Goal: Task Accomplishment & Management: Manage account settings

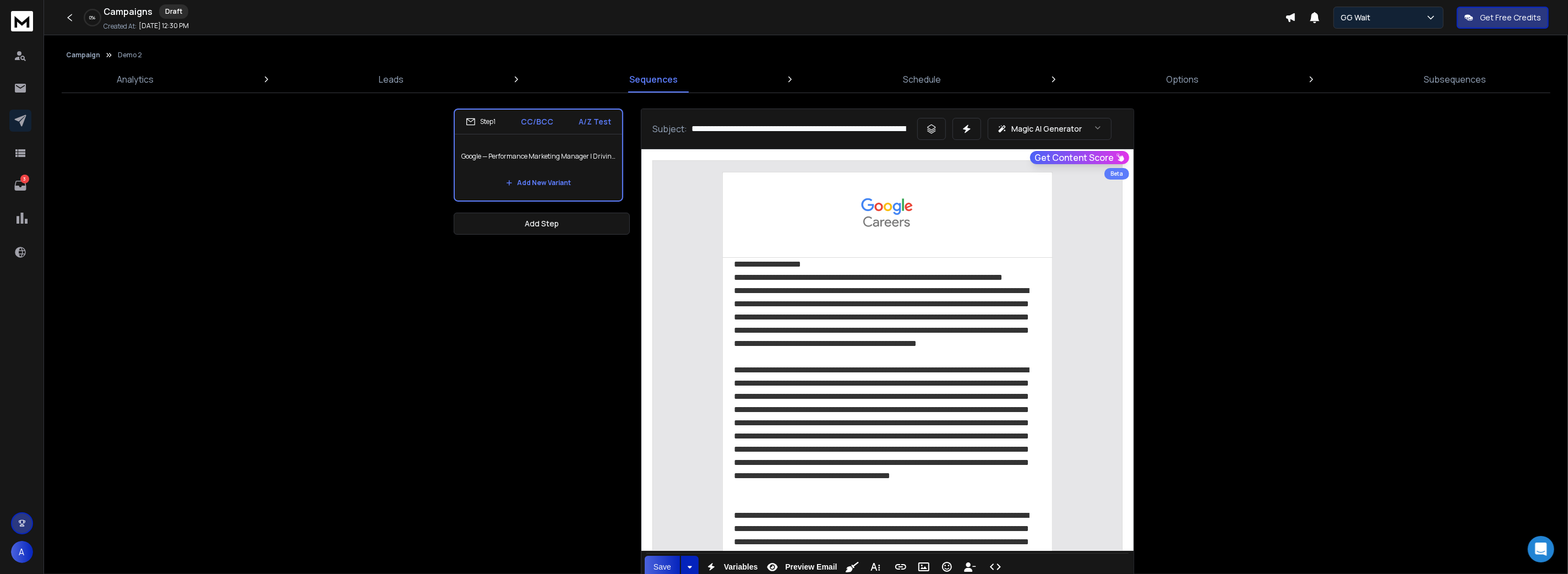
click at [1398, 19] on div "GG Wait" at bounding box center [1388, 18] width 96 height 11
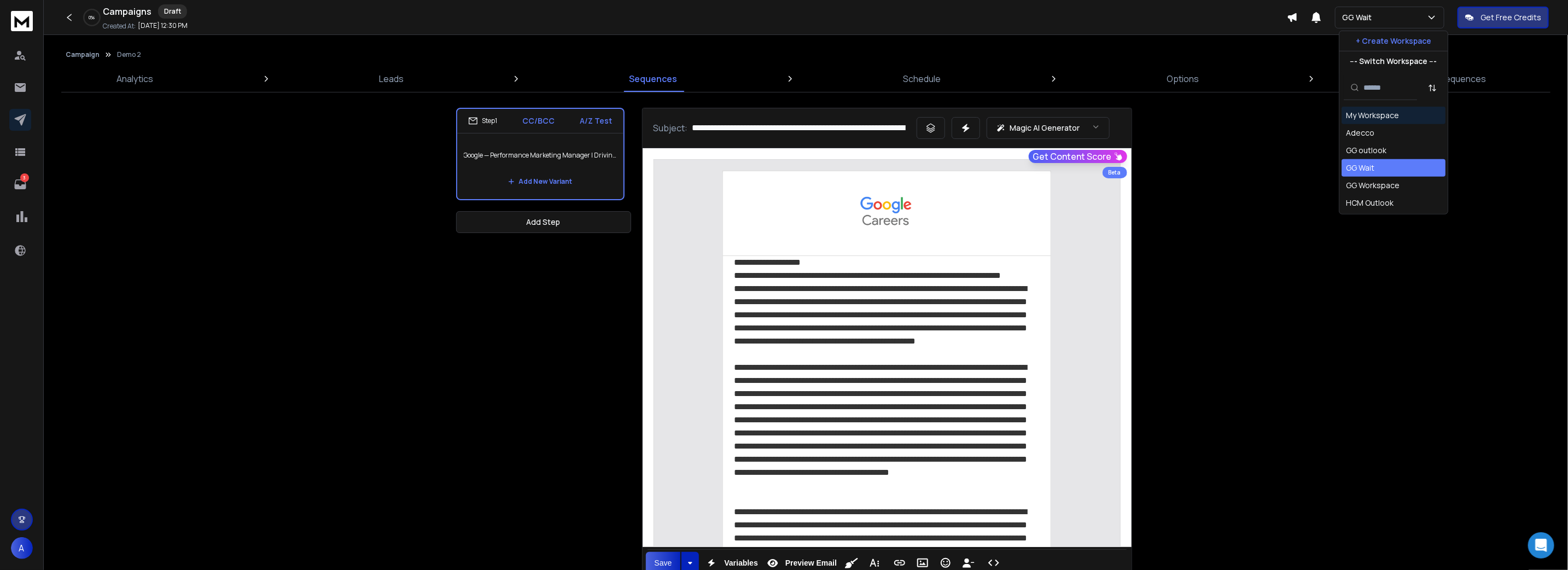
click at [1369, 113] on div "My Workspace" at bounding box center [1372, 116] width 53 height 11
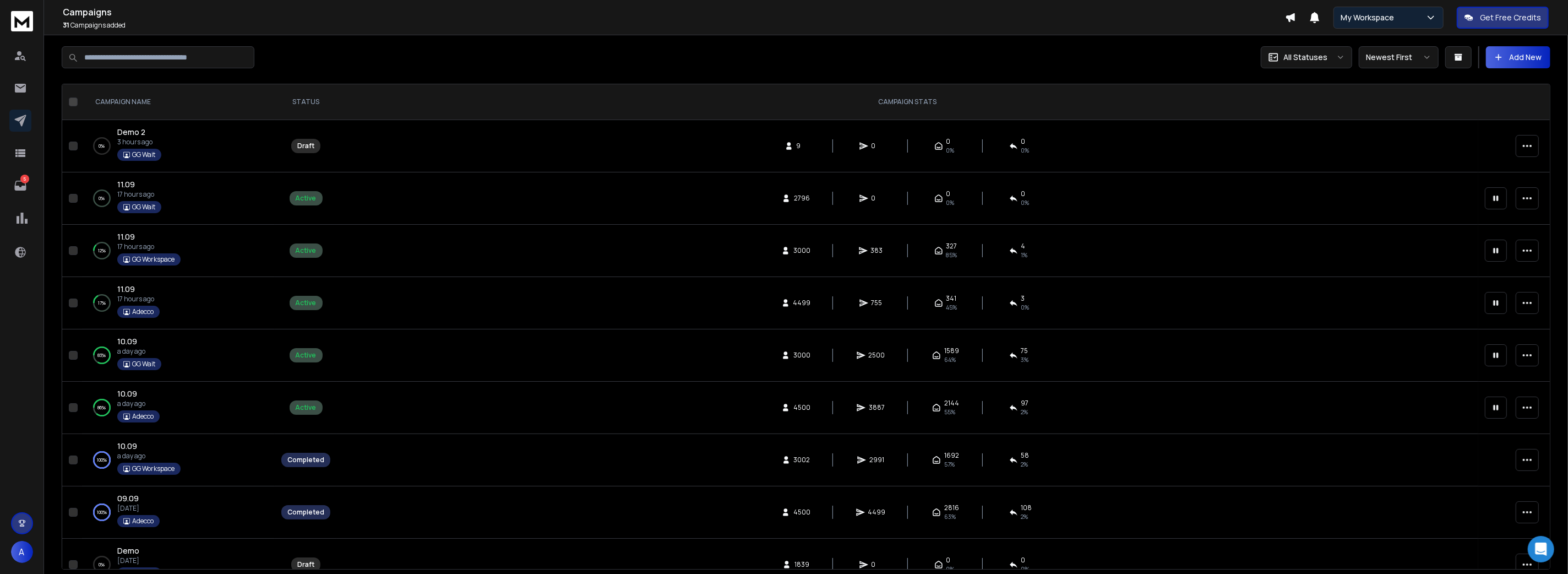
click at [1415, 15] on div "My Workspace" at bounding box center [1388, 18] width 96 height 11
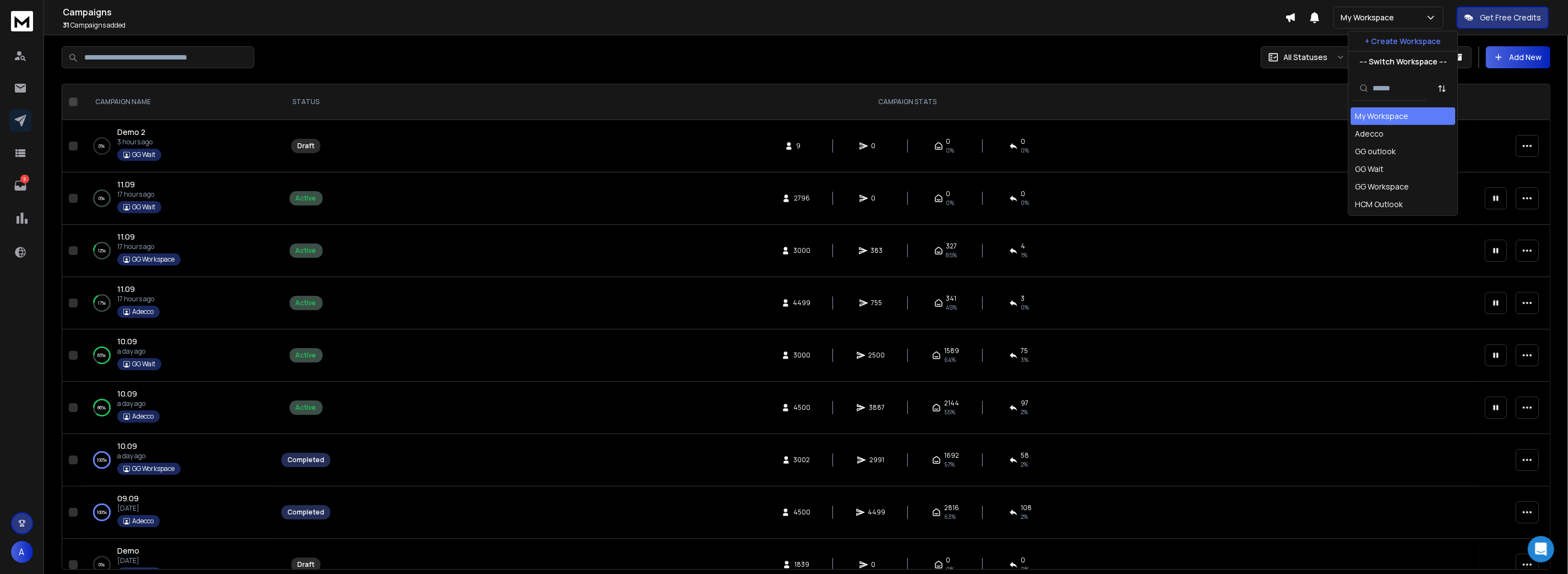
click at [1222, 59] on div "Campaigns 31 Campaigns Added All Statuses Newest First Add New" at bounding box center [1178, 57] width 744 height 22
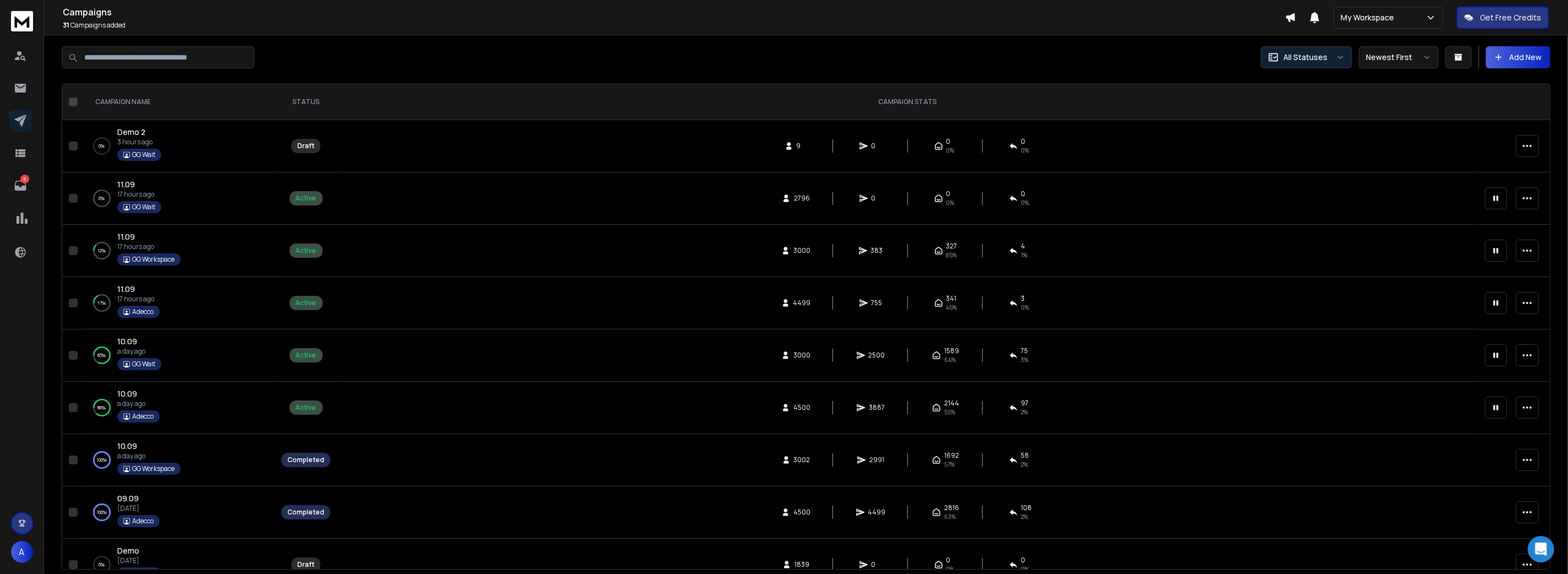
click at [1334, 55] on div "All Statuses" at bounding box center [1306, 57] width 77 height 11
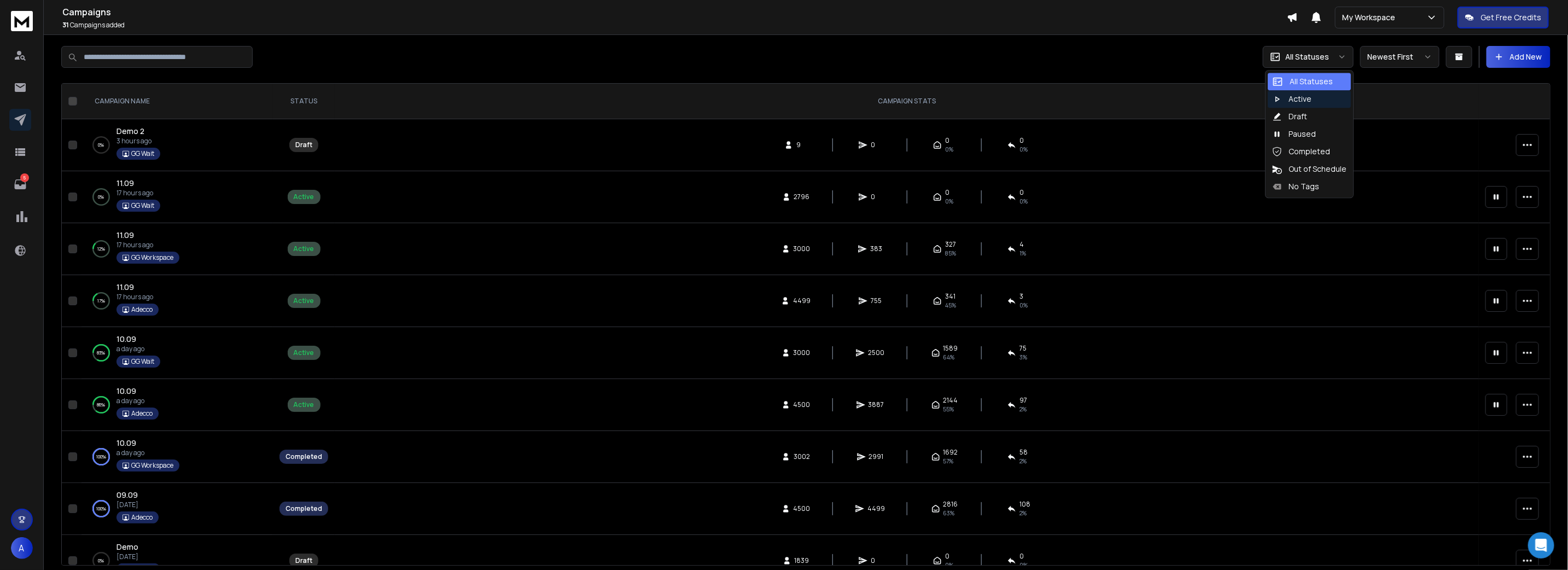
click at [1301, 97] on div "Active" at bounding box center [1292, 99] width 40 height 11
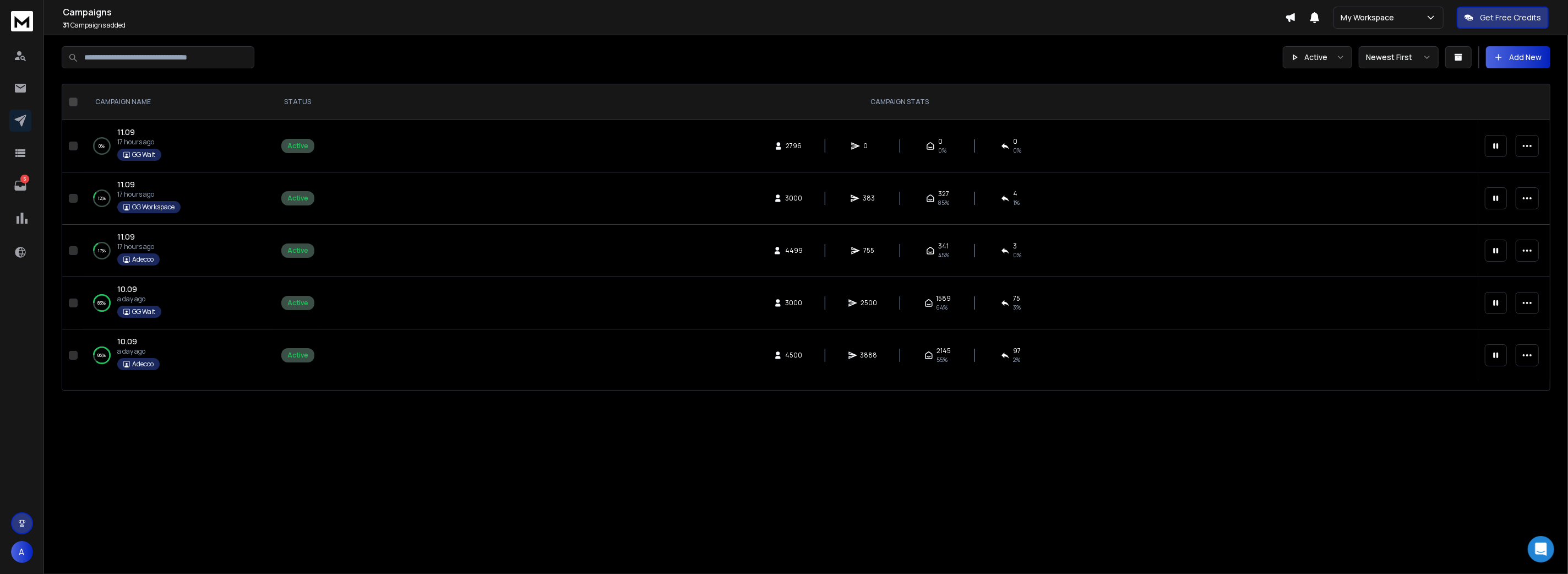
click at [738, 247] on div "4499 755 341 45 % 3 0 %" at bounding box center [900, 250] width 1144 height 18
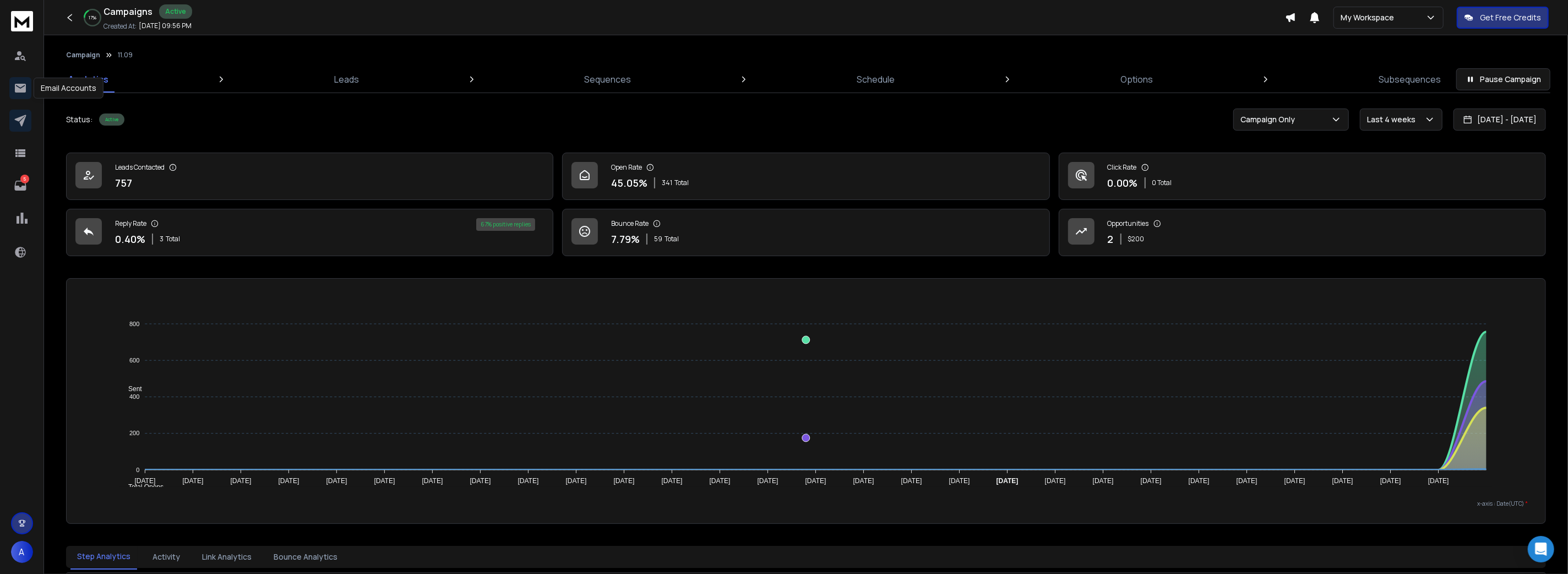
click at [23, 90] on icon at bounding box center [20, 88] width 11 height 9
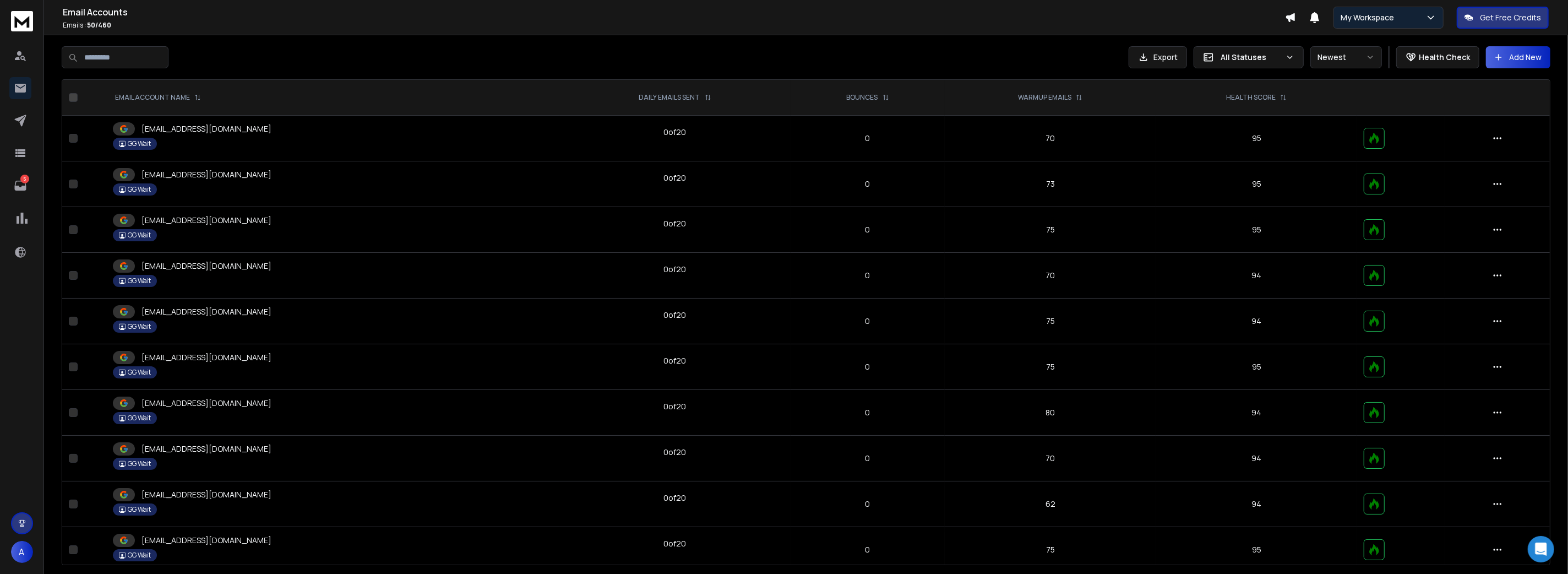
click at [1430, 18] on icon "button" at bounding box center [1431, 18] width 11 height 11
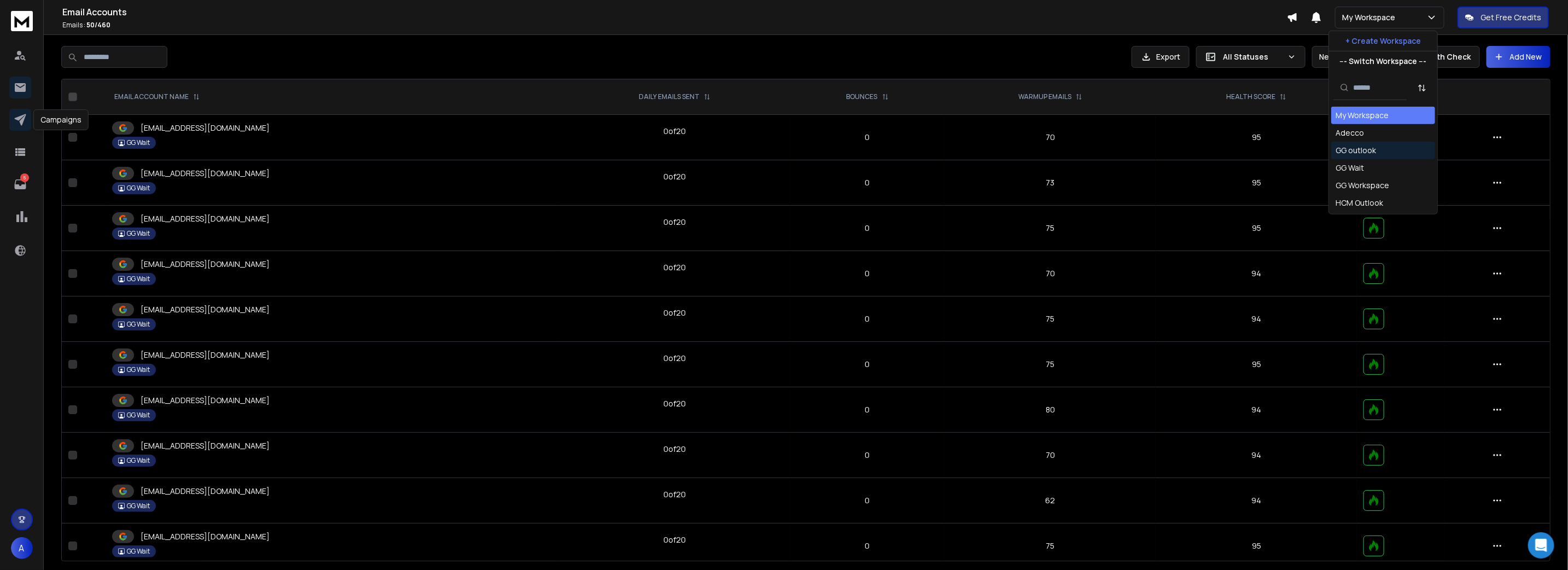
click at [16, 121] on icon at bounding box center [20, 120] width 13 height 13
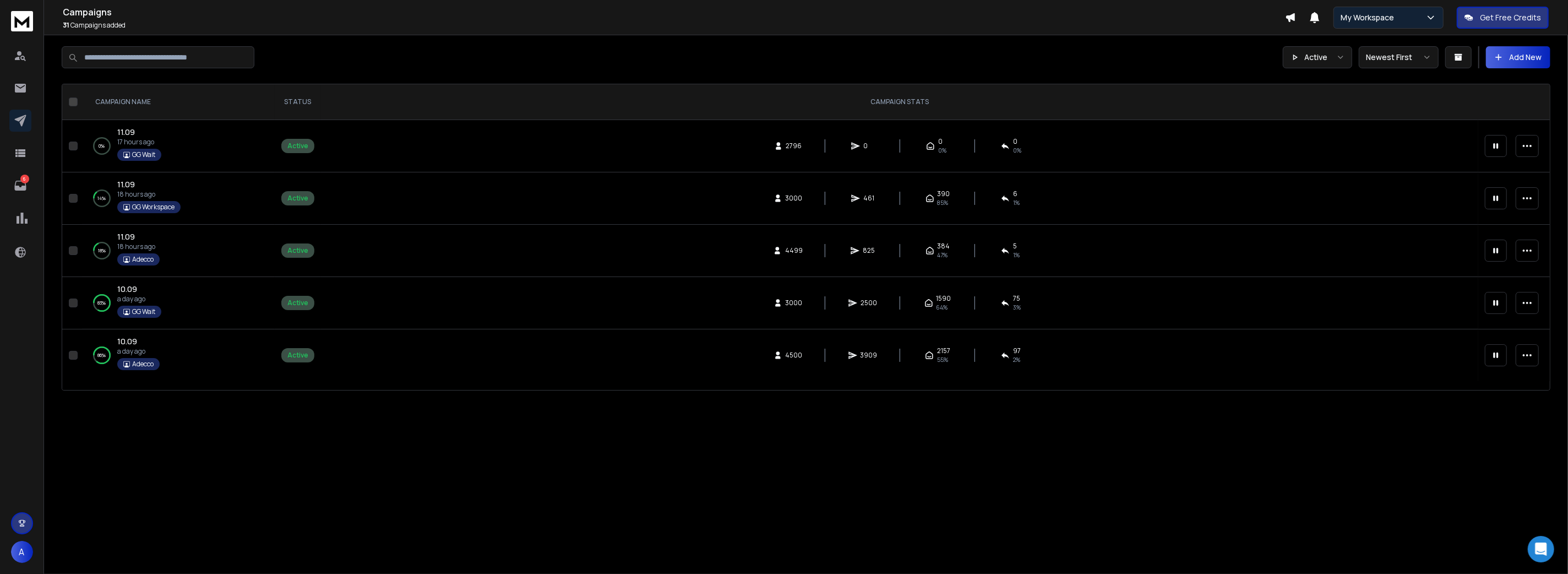
click at [1429, 19] on div "My Workspace" at bounding box center [1388, 18] width 96 height 11
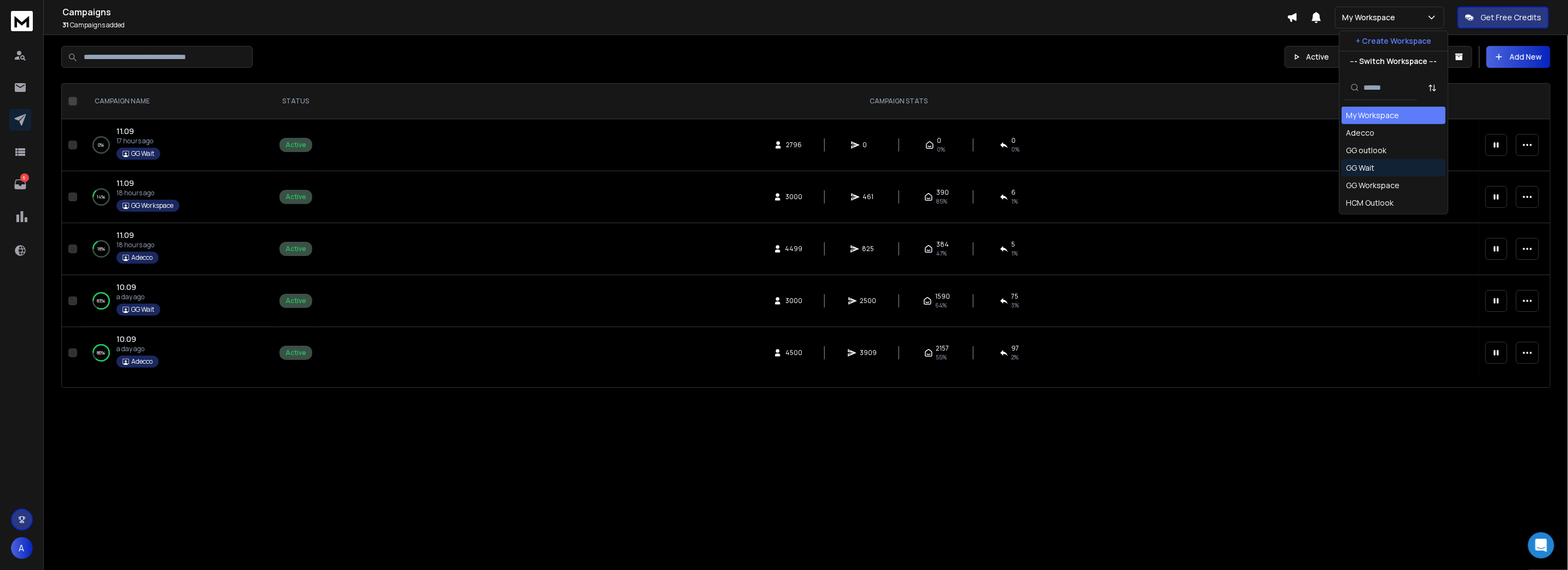
click at [1364, 165] on div "GG Wait" at bounding box center [1360, 168] width 29 height 11
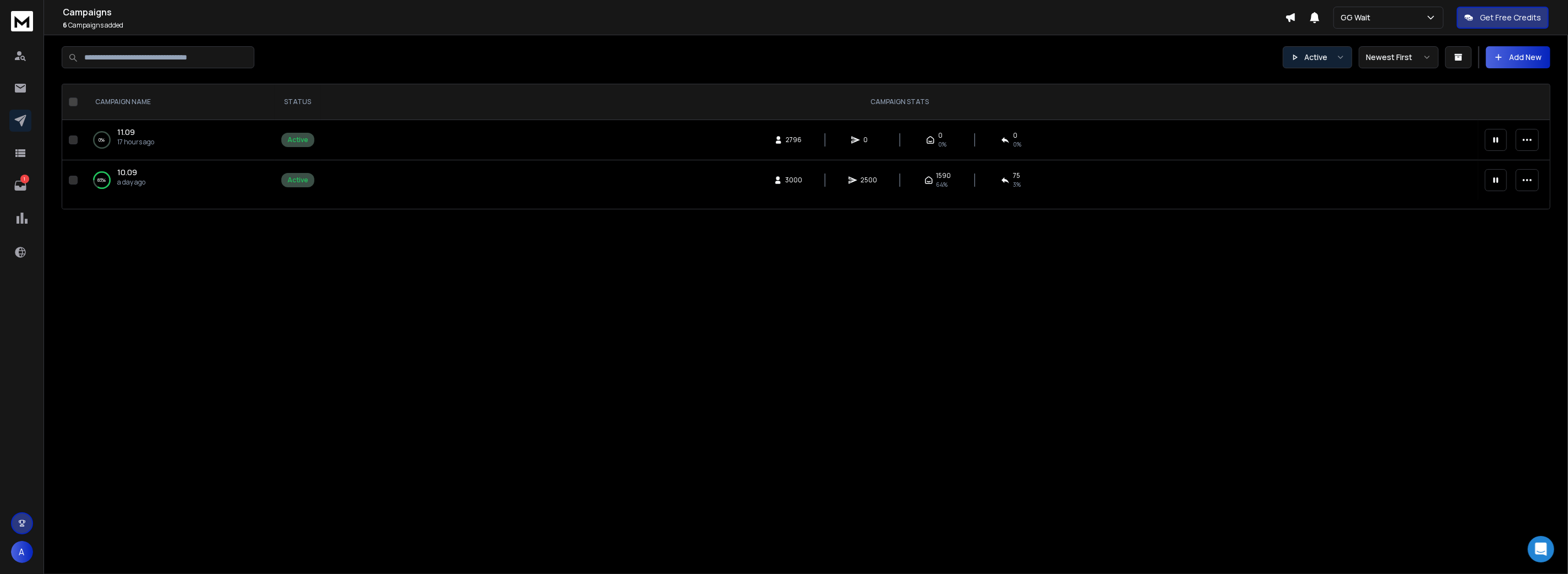
click at [1335, 52] on div "Active" at bounding box center [1317, 57] width 55 height 11
click at [1322, 80] on div "All Statuses" at bounding box center [1333, 82] width 61 height 11
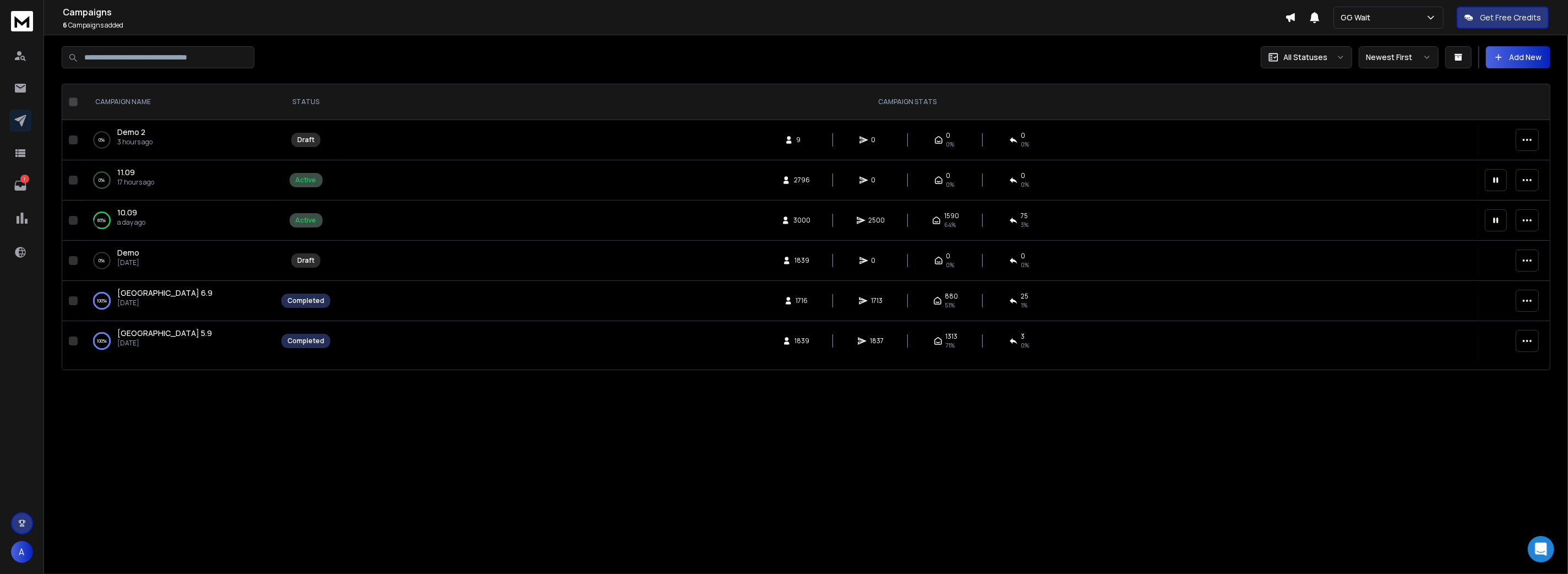
click at [680, 144] on div "9 0 0 0% 0 0%" at bounding box center [907, 140] width 1128 height 18
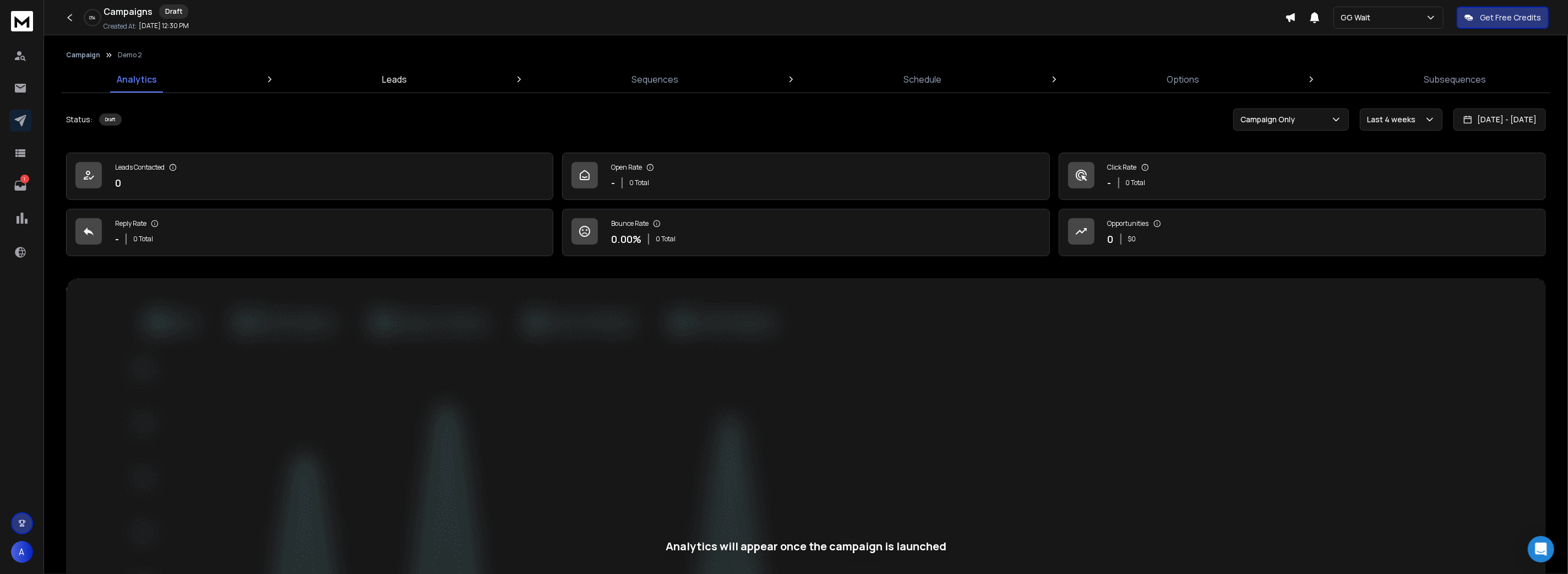
click at [401, 78] on p "Leads" at bounding box center [395, 80] width 25 height 13
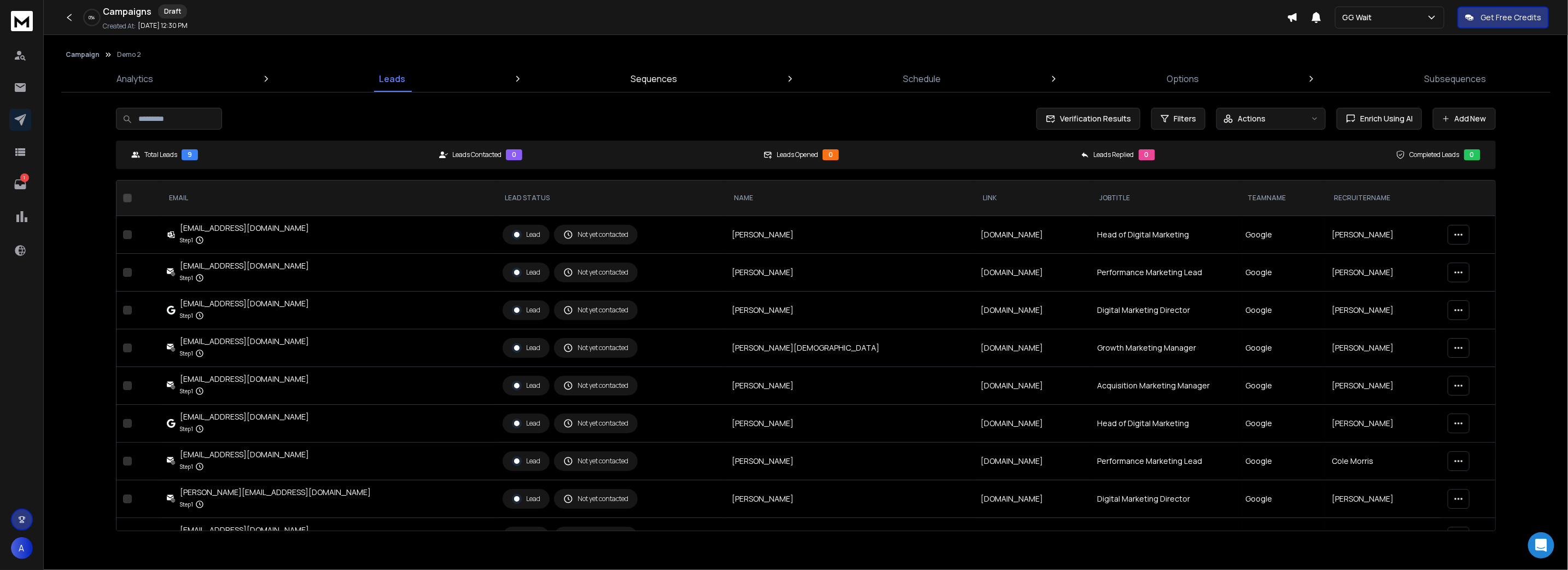
click at [649, 78] on p "Sequences" at bounding box center [654, 79] width 46 height 13
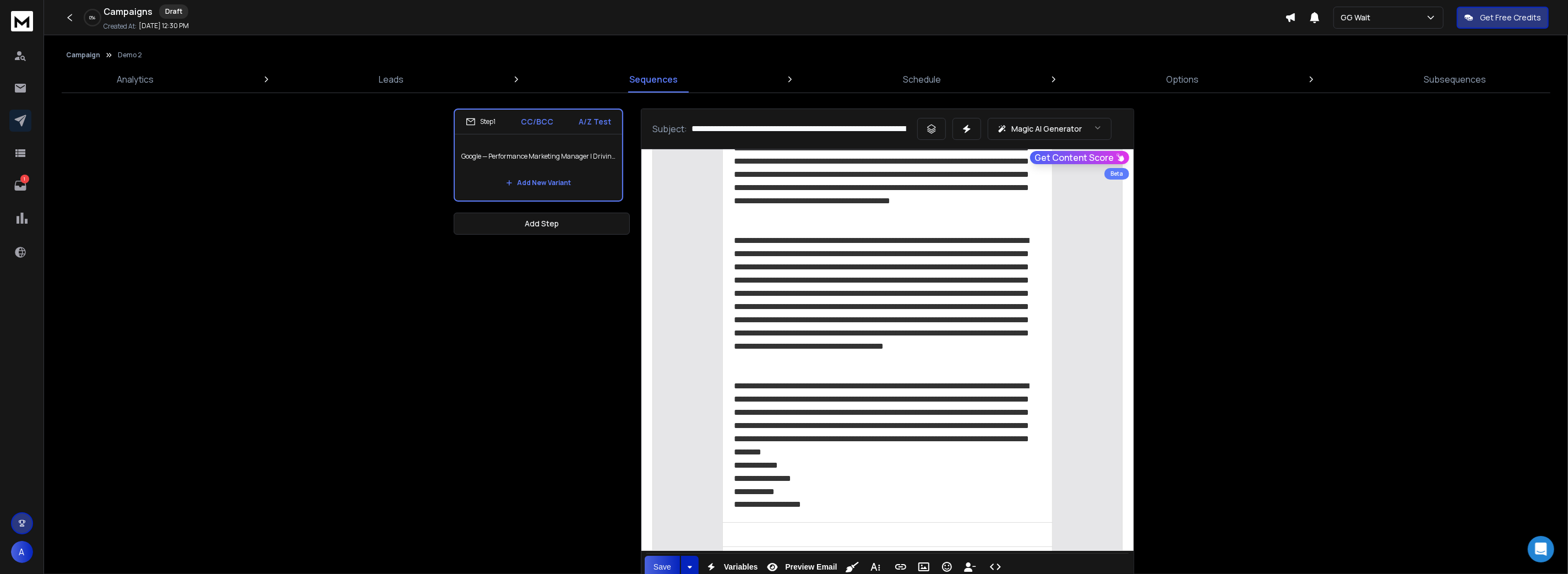
scroll to position [315, 0]
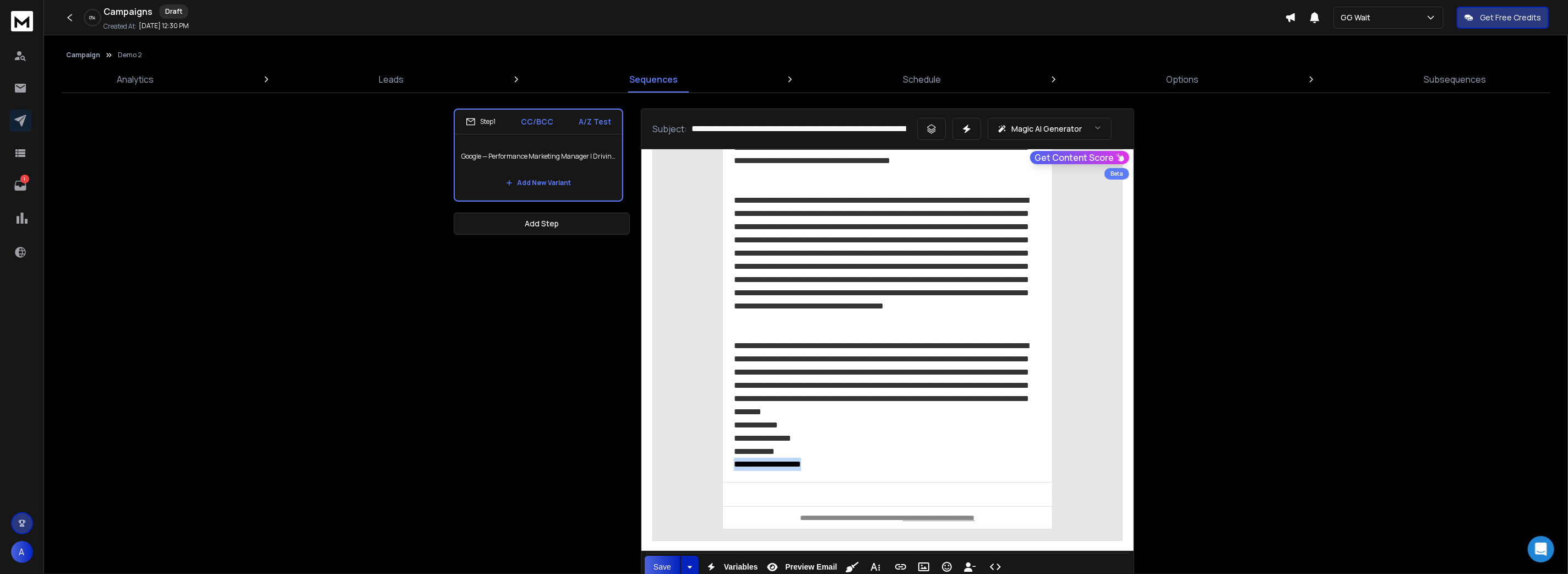
drag, startPoint x: 816, startPoint y: 463, endPoint x: 728, endPoint y: 468, distance: 88.1
click at [728, 468] on td "**********" at bounding box center [888, 213] width 330 height 540
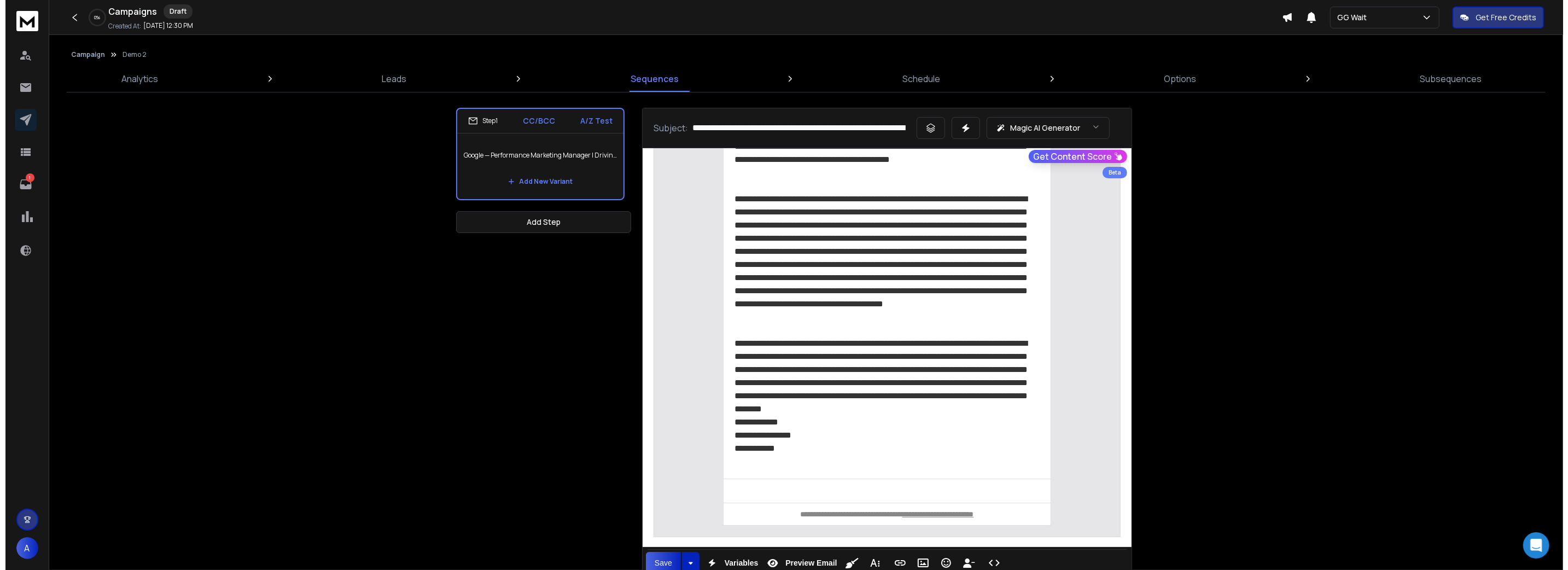
scroll to position [24, 0]
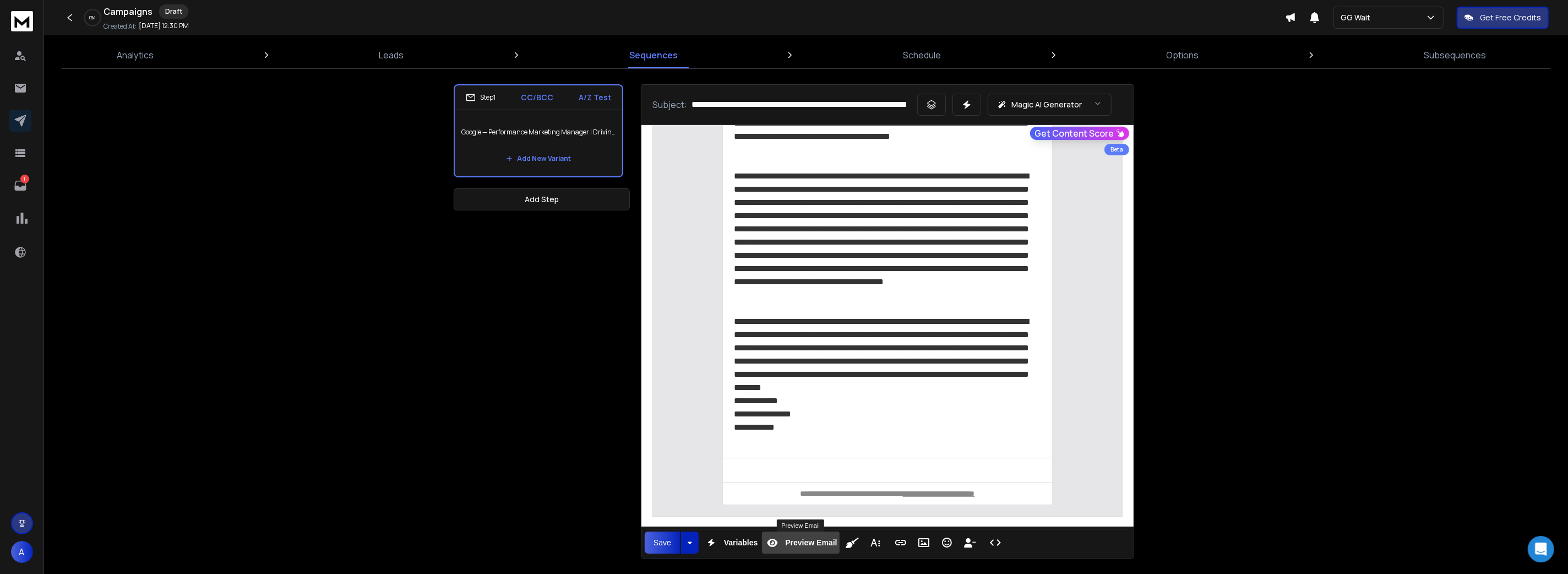
click at [800, 539] on span "Preview Email" at bounding box center [811, 543] width 56 height 9
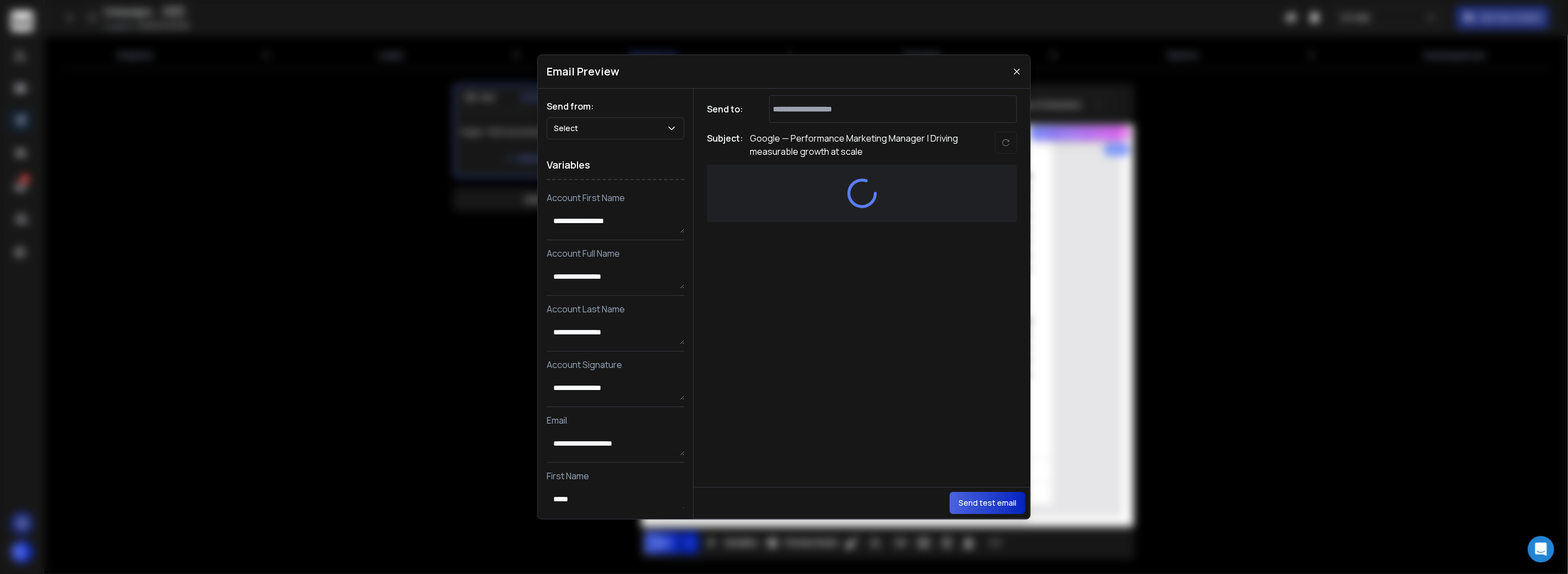
type textarea "**********"
type textarea "***"
type textarea "**********"
type textarea "****"
type textarea "**********"
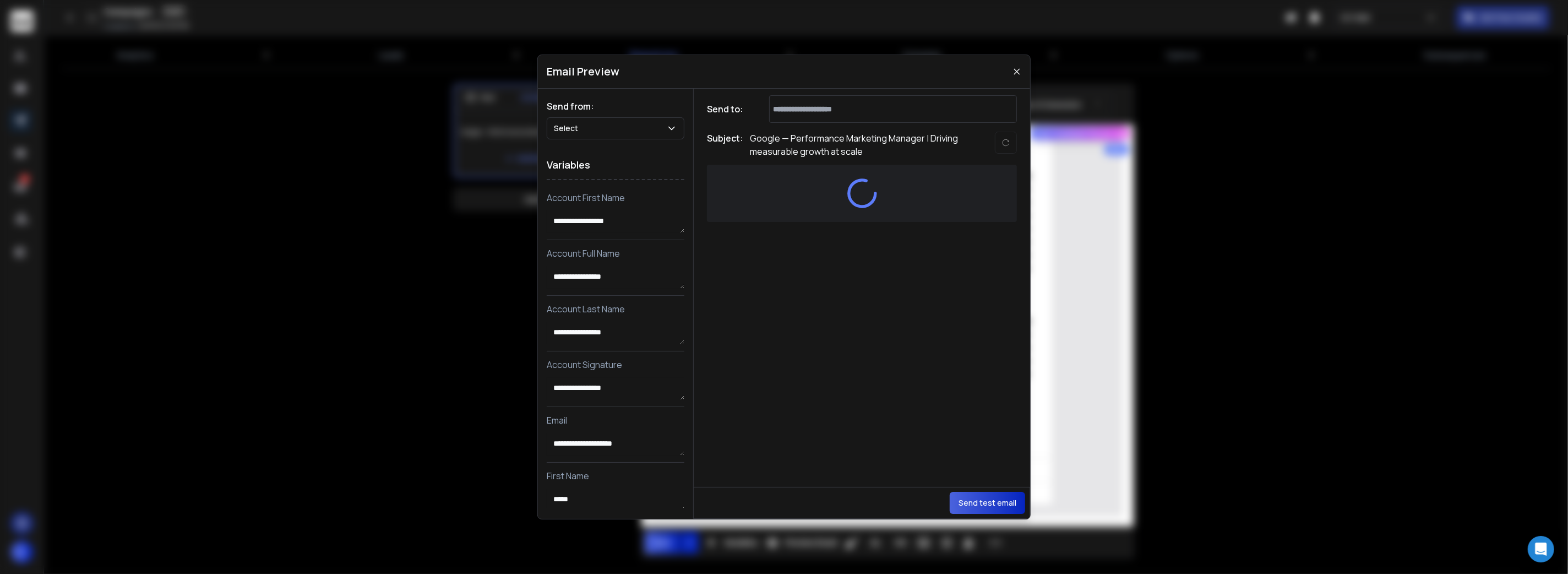
type textarea "**********"
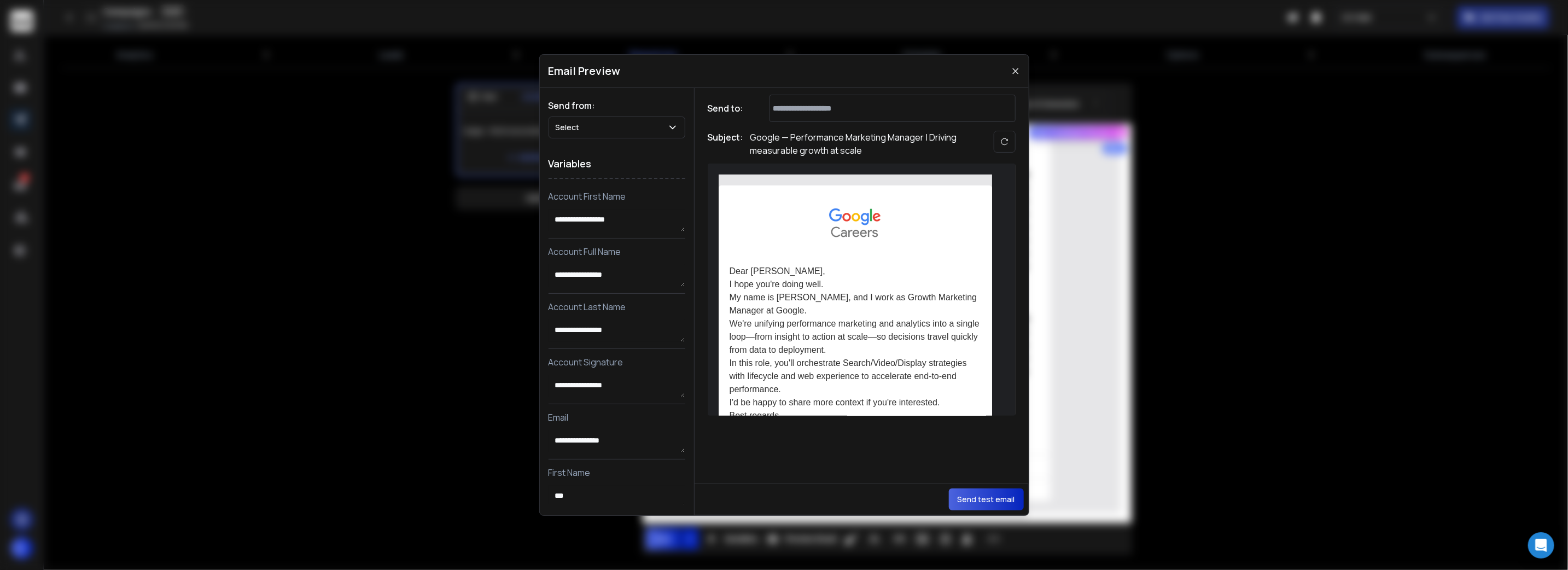
type textarea "**"
type textarea "**********"
type textarea "*******"
type textarea "**"
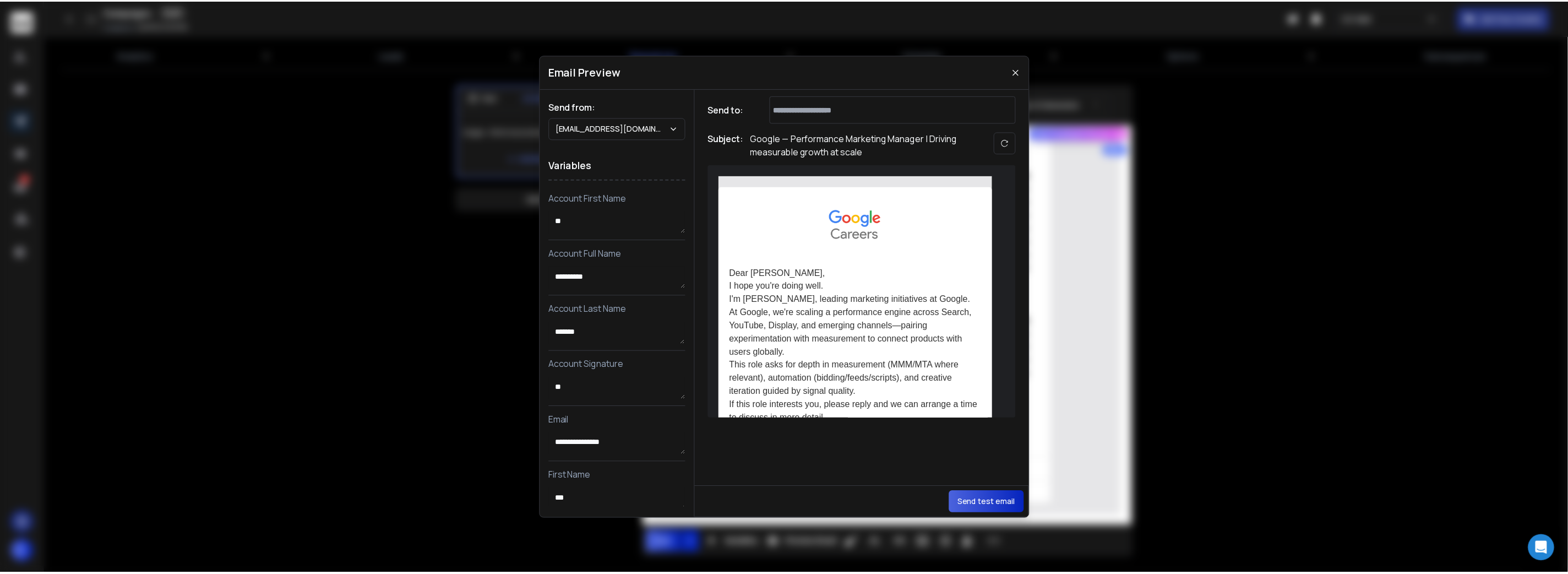
scroll to position [128, 0]
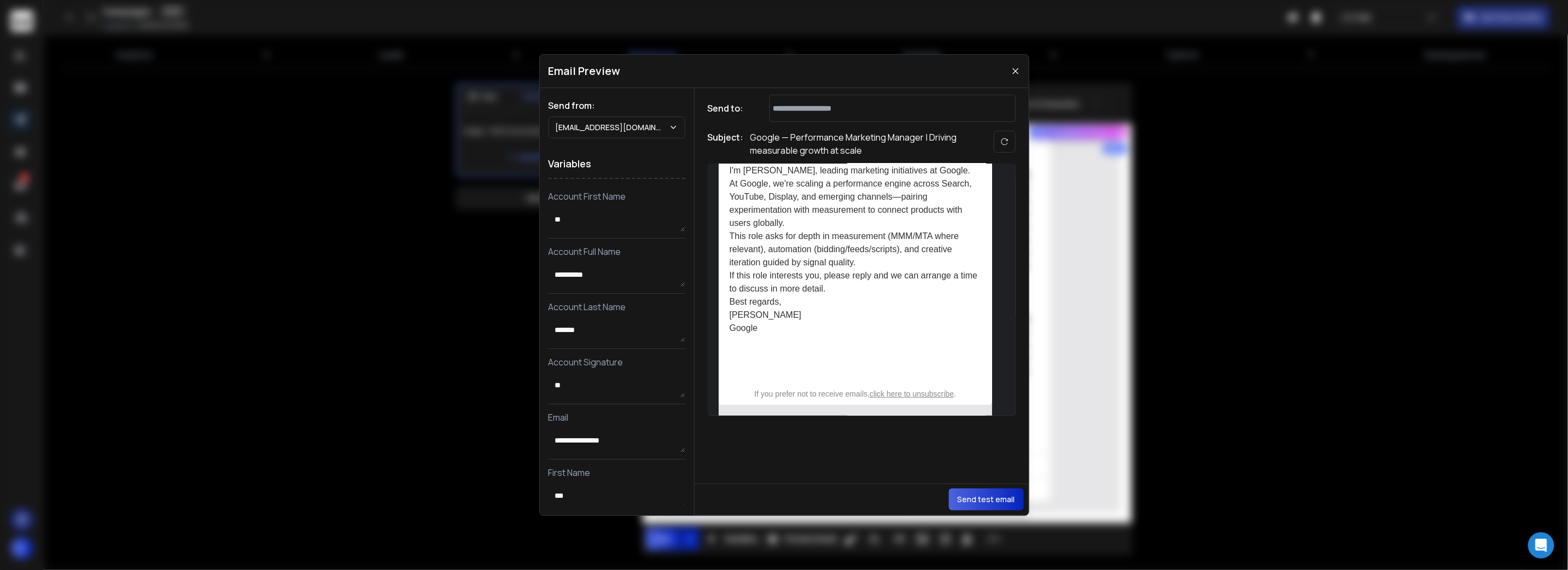
click at [802, 113] on input at bounding box center [892, 108] width 239 height 19
type input "**********"
click at [987, 499] on button "Send test email" at bounding box center [986, 499] width 75 height 22
click at [1020, 69] on icon at bounding box center [1015, 71] width 9 height 9
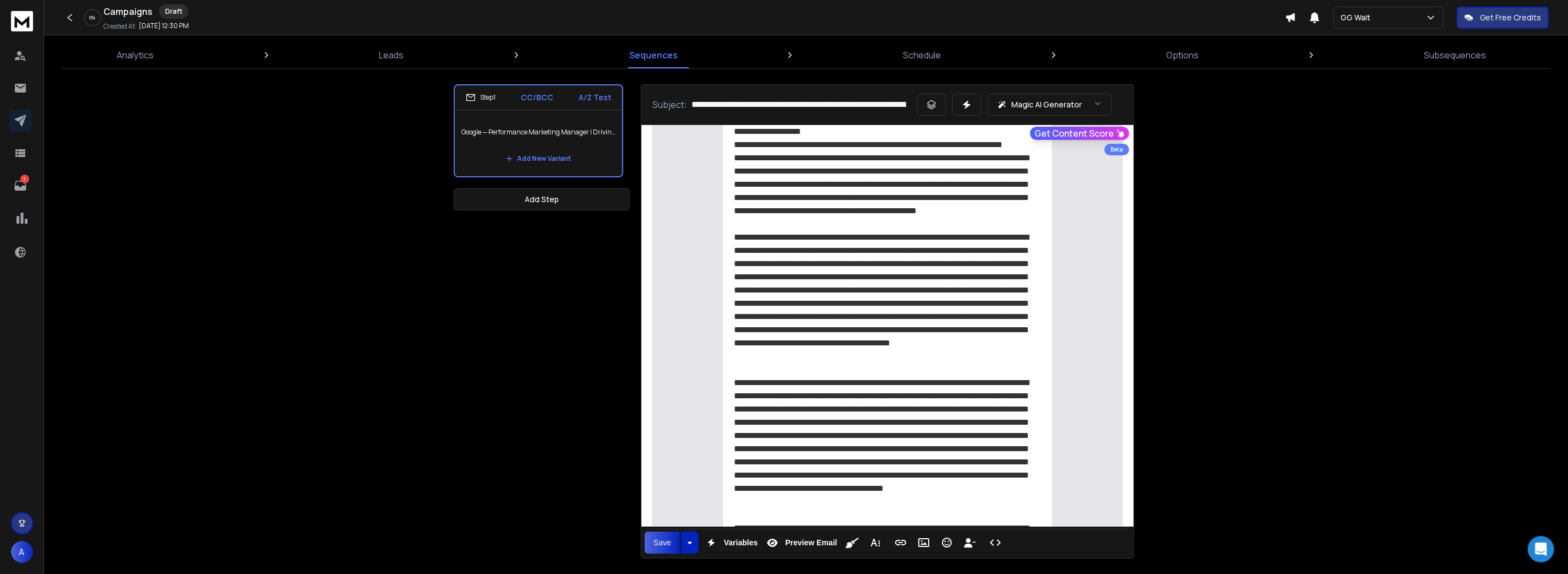
scroll to position [40, 0]
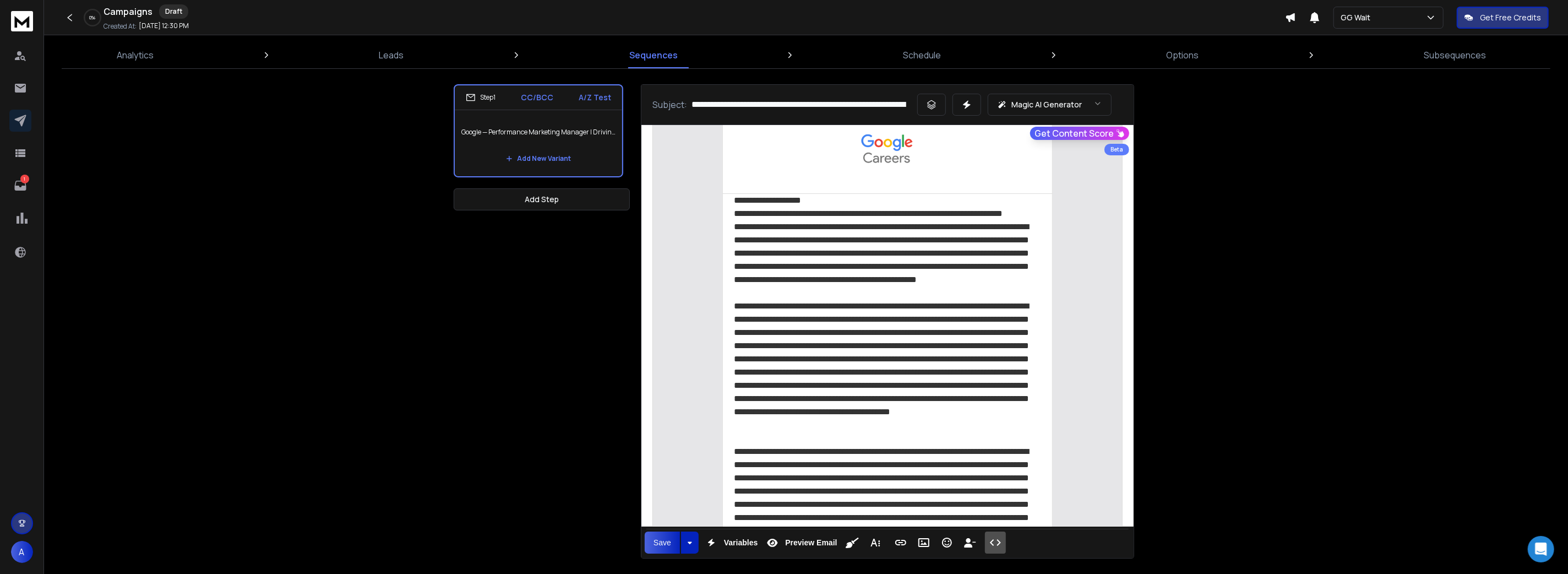
click at [996, 541] on icon "button" at bounding box center [996, 543] width 13 height 13
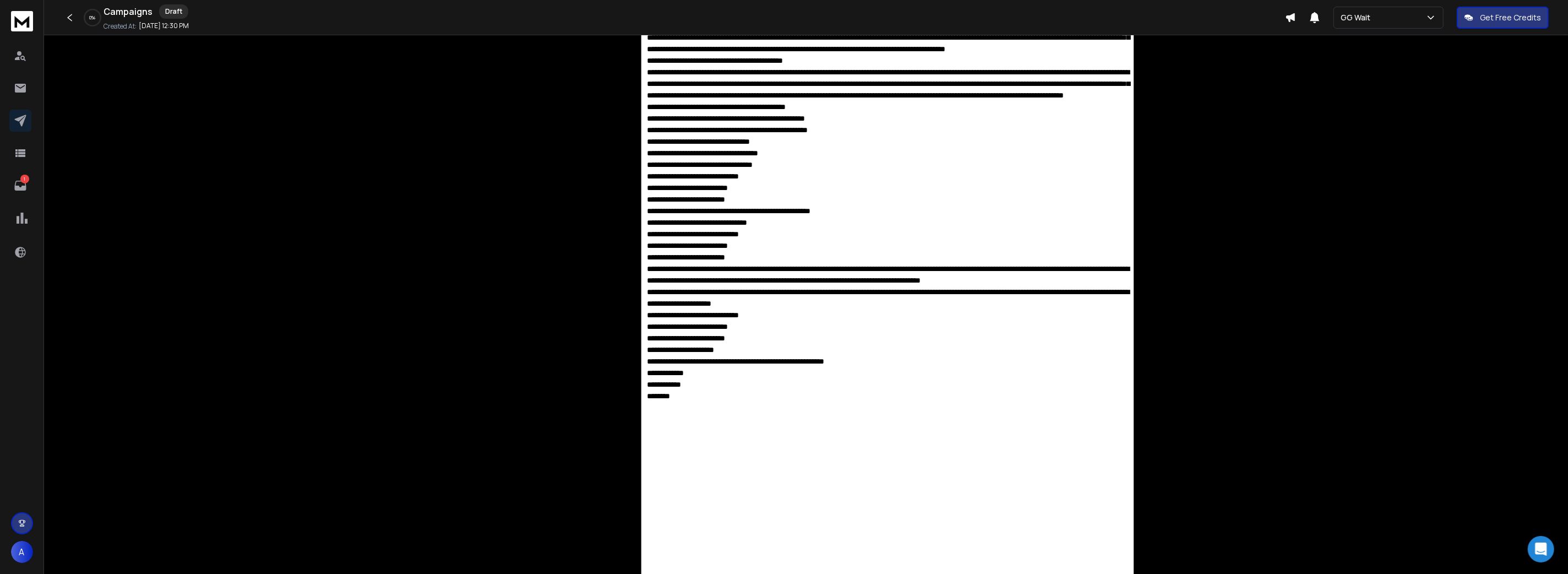
scroll to position [605, 0]
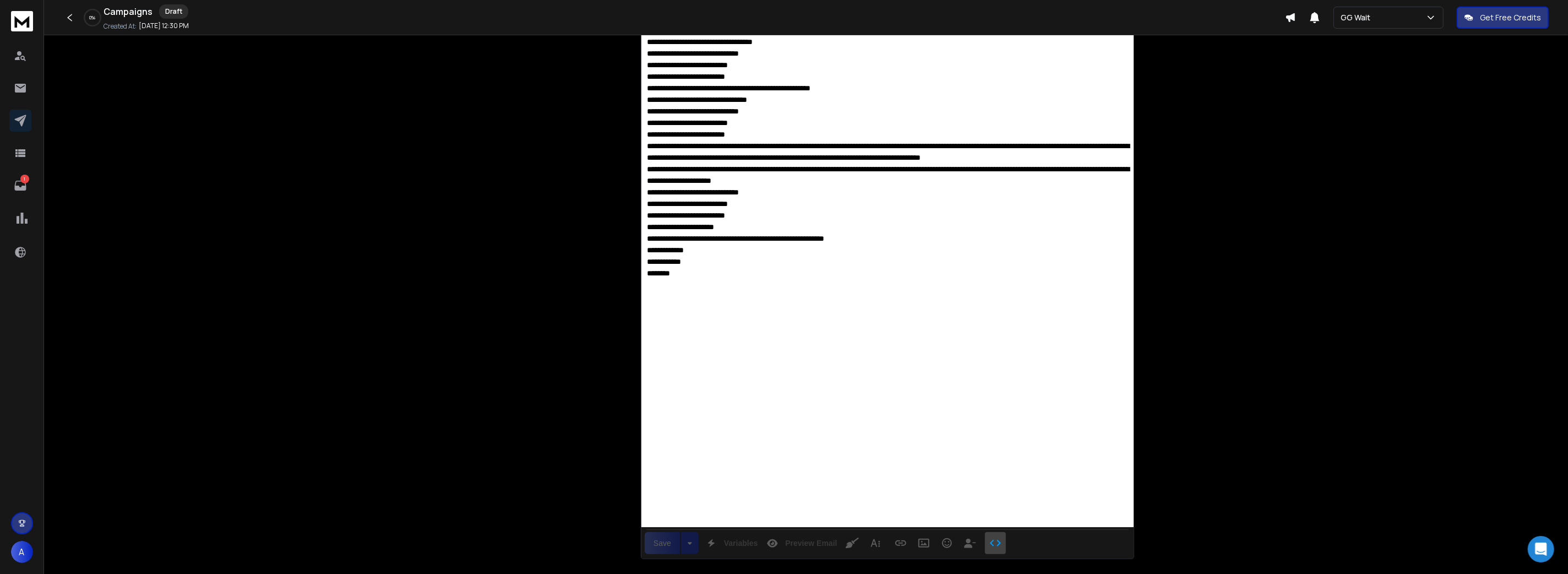
click at [990, 541] on icon "button" at bounding box center [996, 543] width 13 height 13
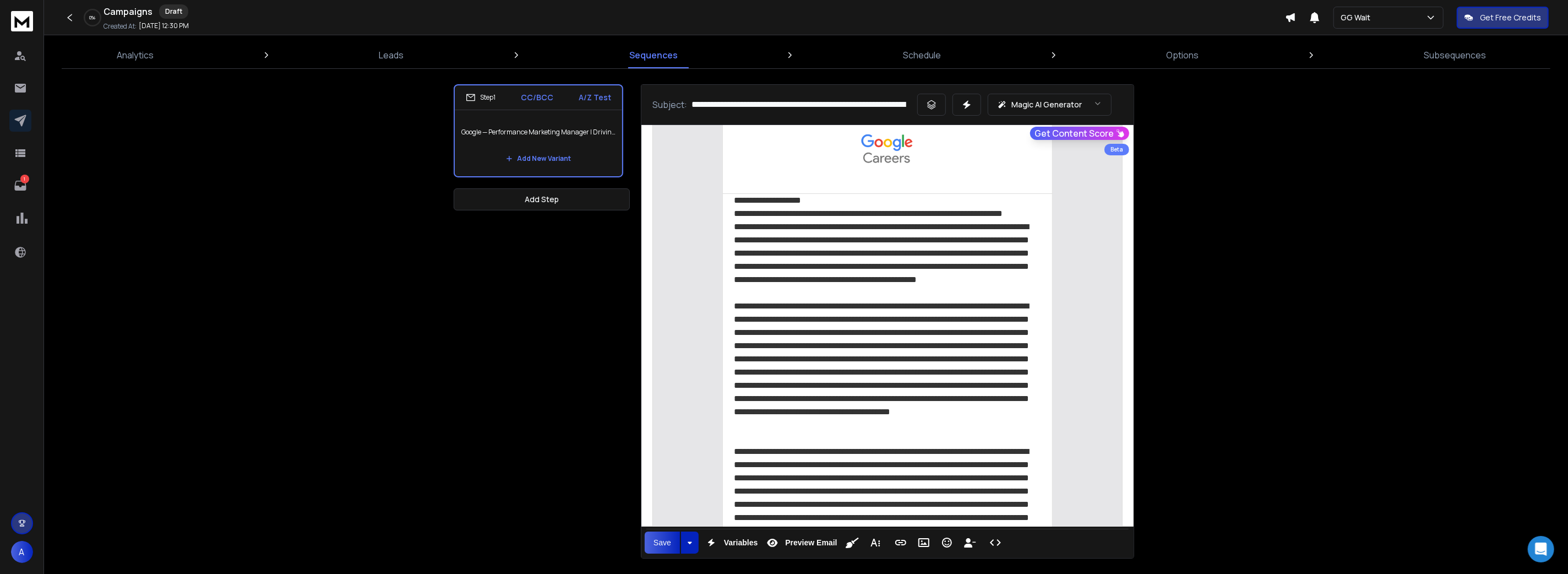
click at [873, 318] on div "**********" at bounding box center [887, 372] width 307 height 145
click at [998, 545] on icon "button" at bounding box center [996, 543] width 13 height 13
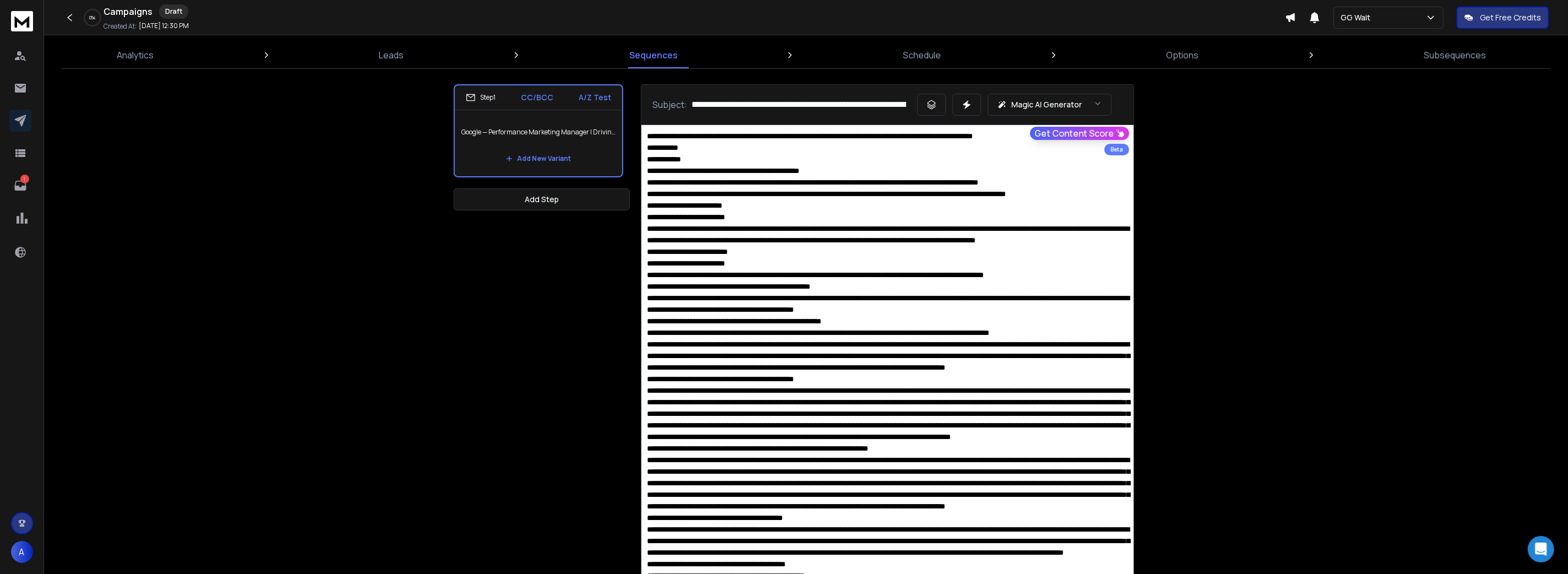
scroll to position [605, 0]
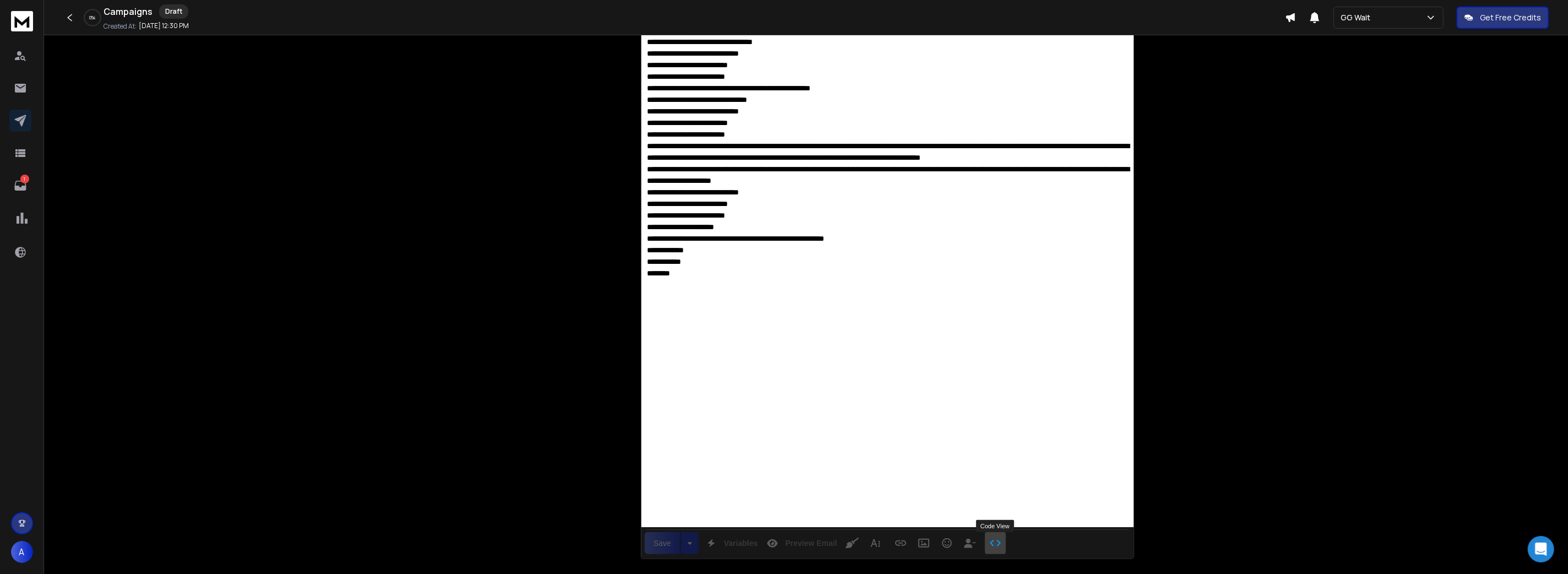
click at [999, 546] on icon "button" at bounding box center [996, 543] width 13 height 13
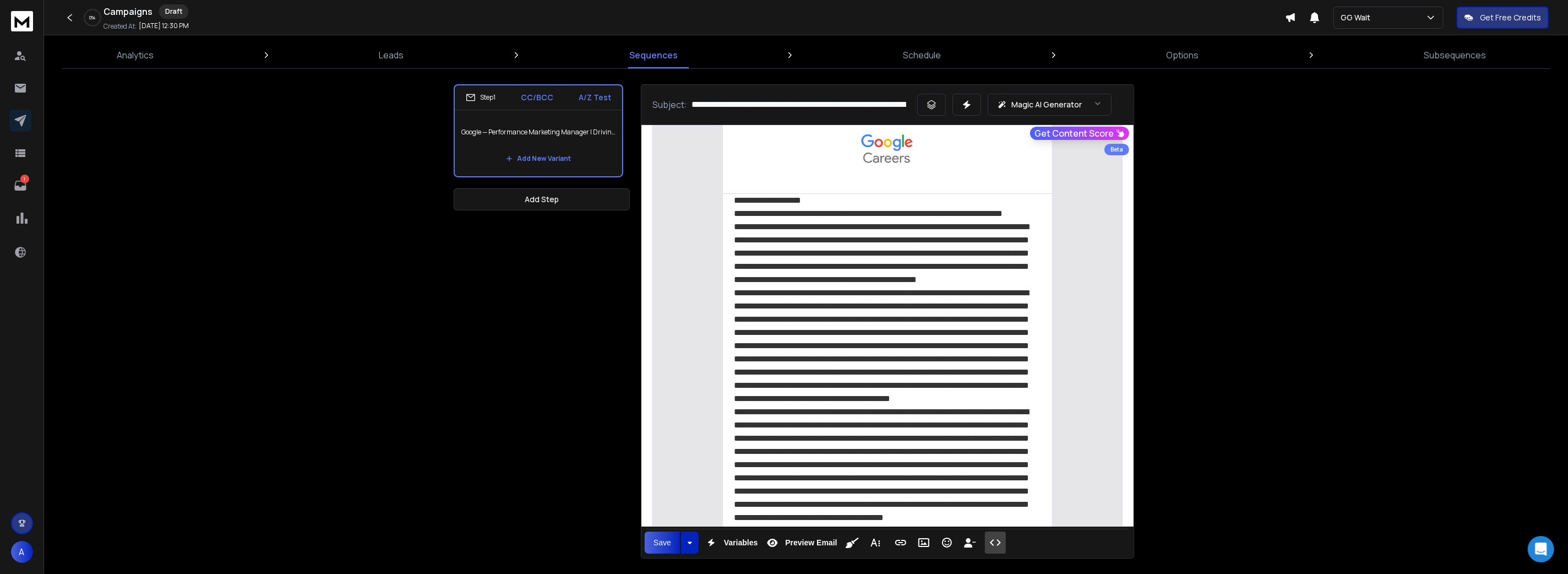
scroll to position [25, 0]
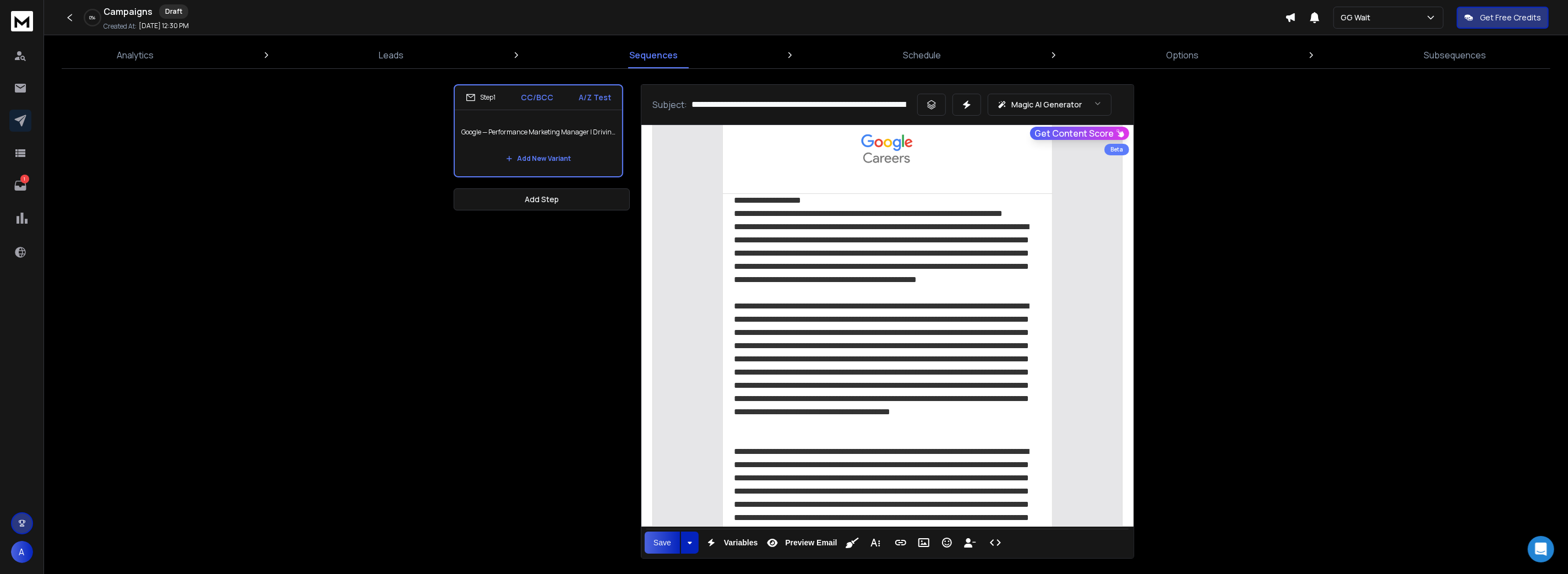
click at [827, 239] on div "**********" at bounding box center [887, 259] width 307 height 79
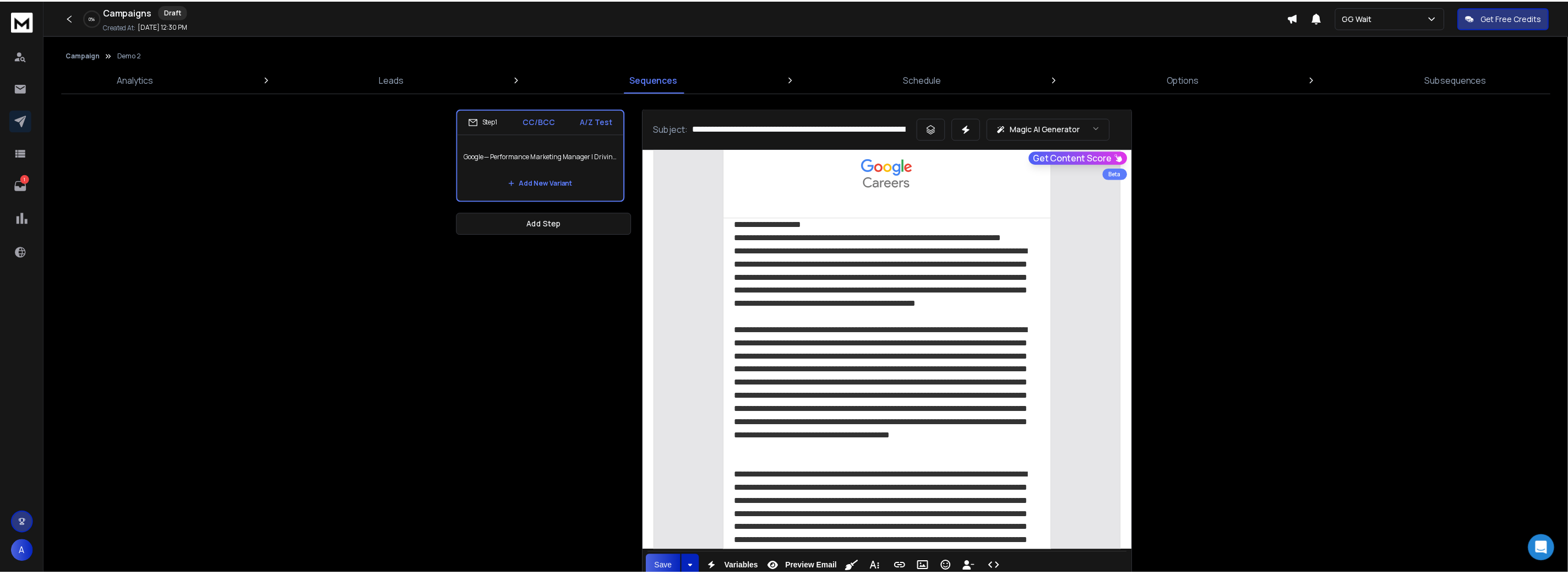
scroll to position [0, 0]
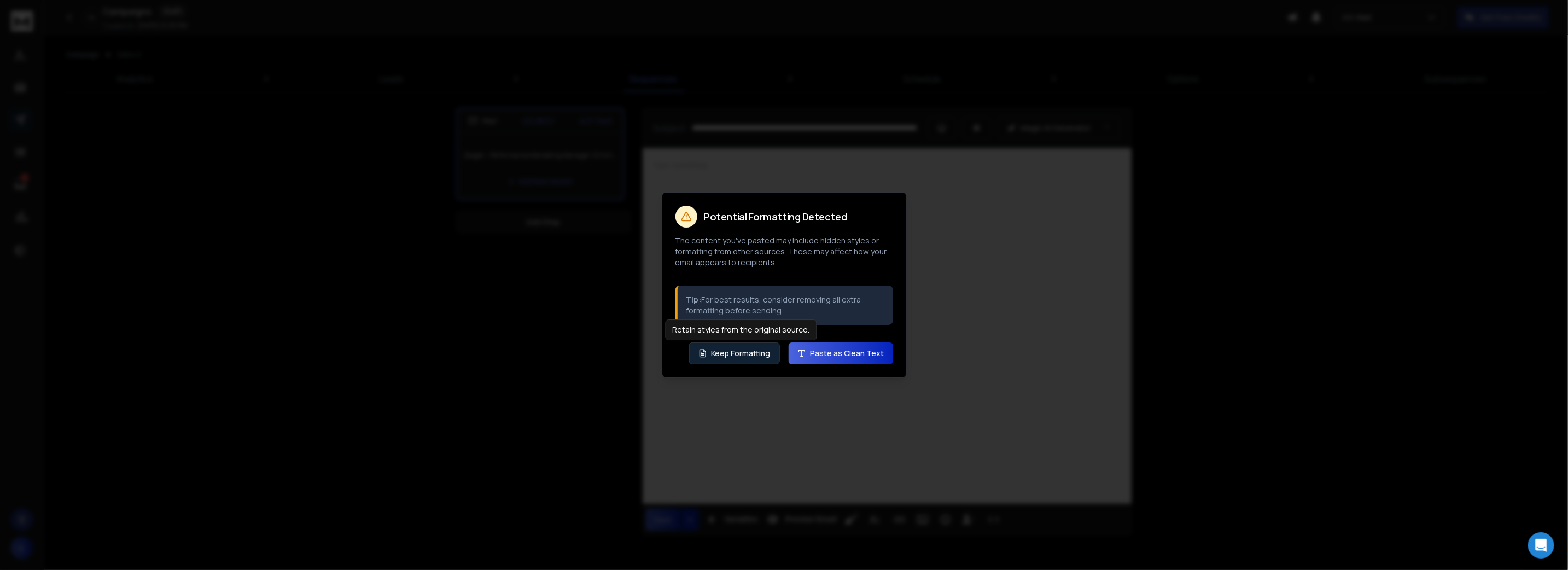
click at [752, 351] on button "Keep Formatting" at bounding box center [734, 353] width 91 height 22
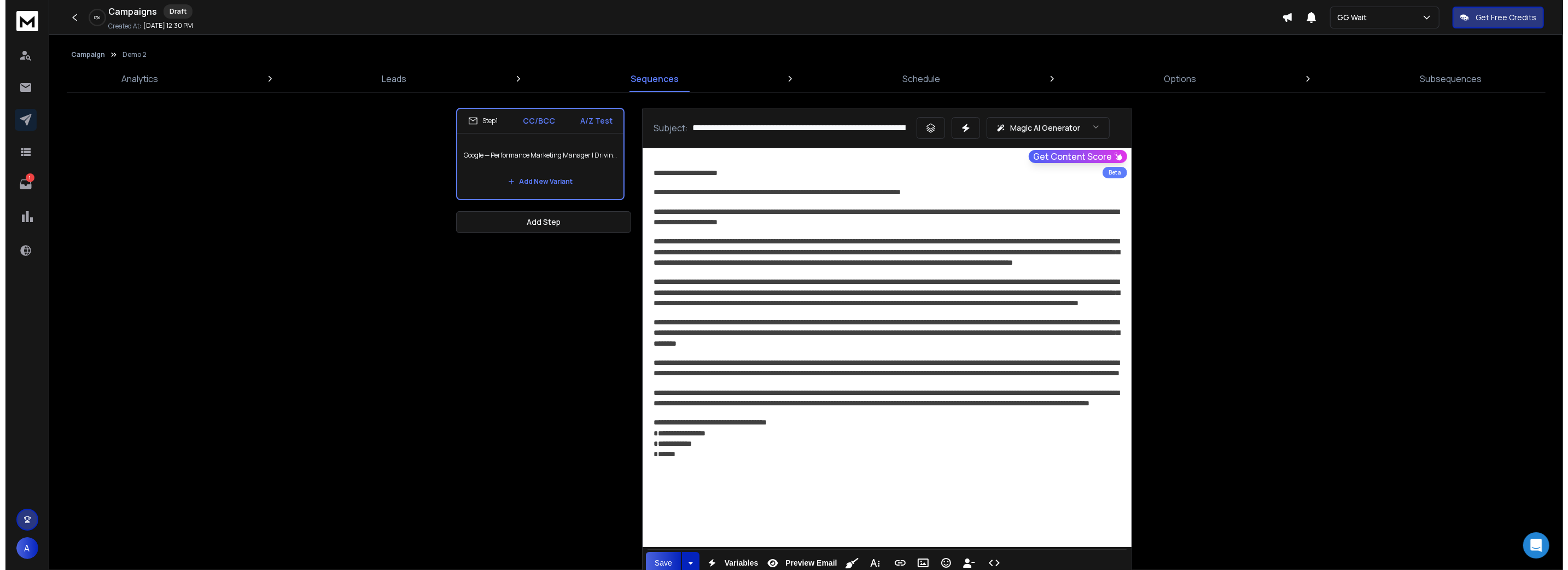
scroll to position [9, 0]
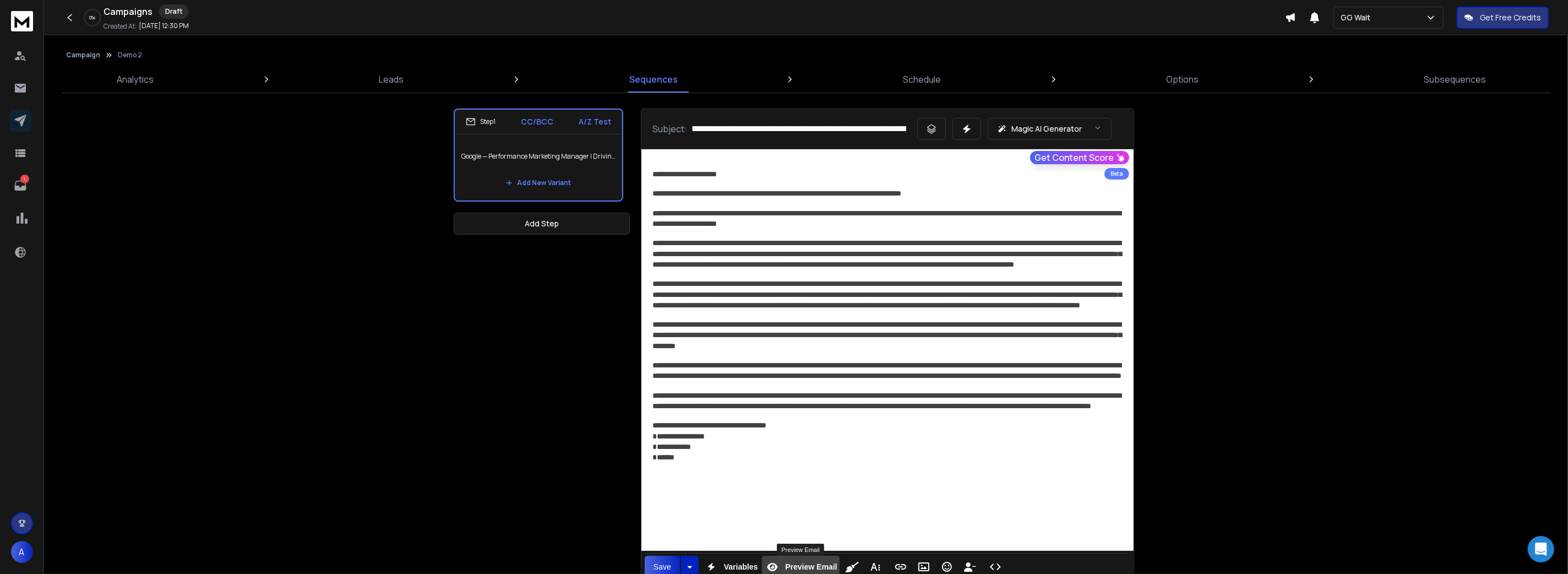
click at [809, 568] on span "Preview Email" at bounding box center [811, 567] width 56 height 9
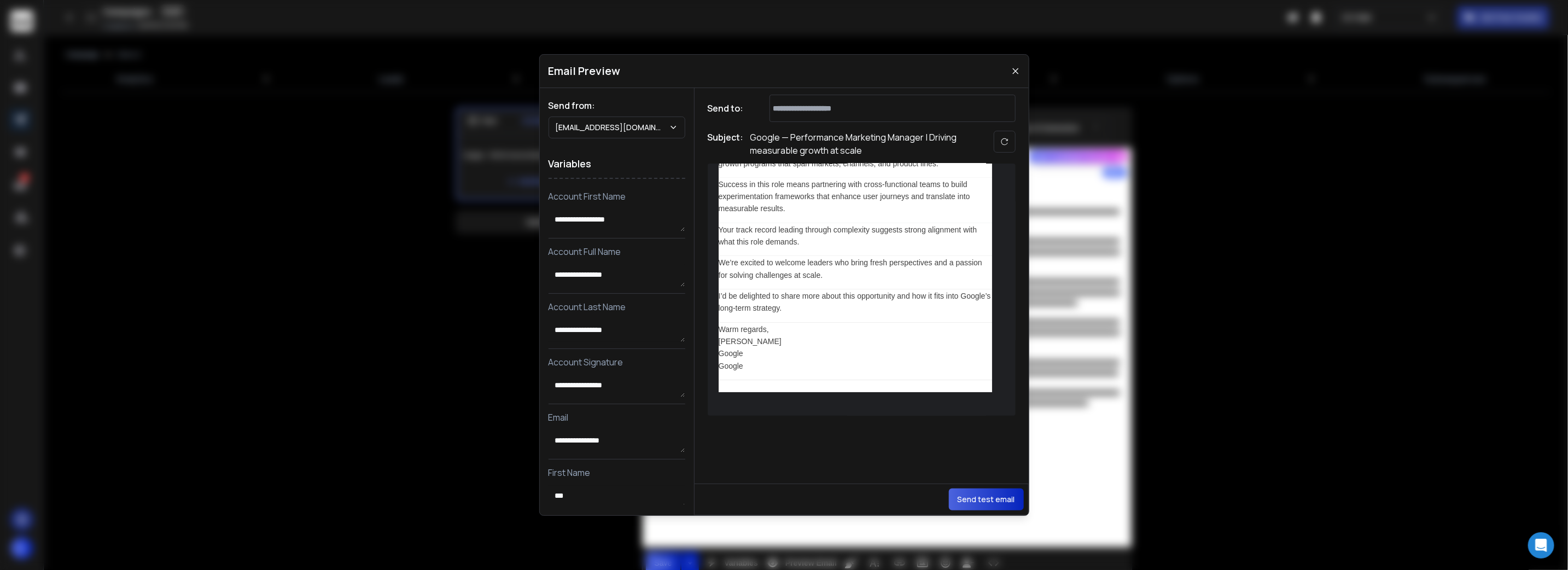
scroll to position [0, 0]
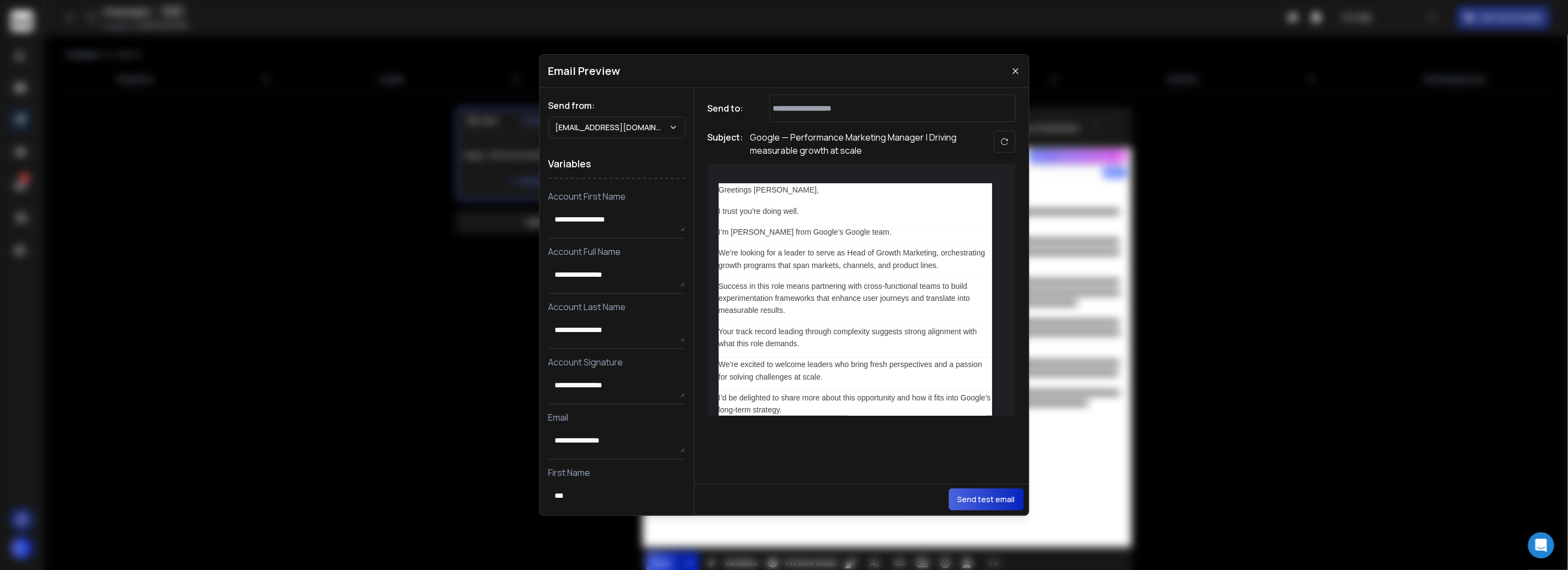
click at [1017, 71] on icon at bounding box center [1015, 71] width 9 height 9
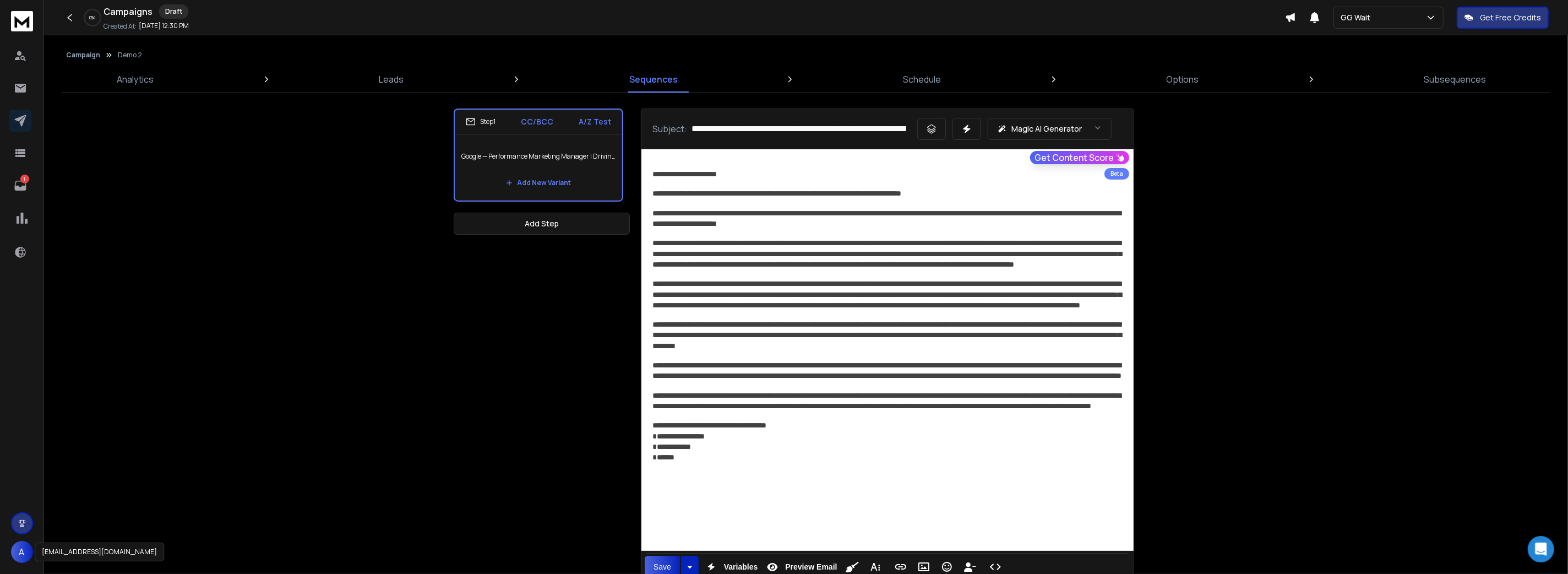
click at [20, 556] on span "A" at bounding box center [22, 552] width 22 height 22
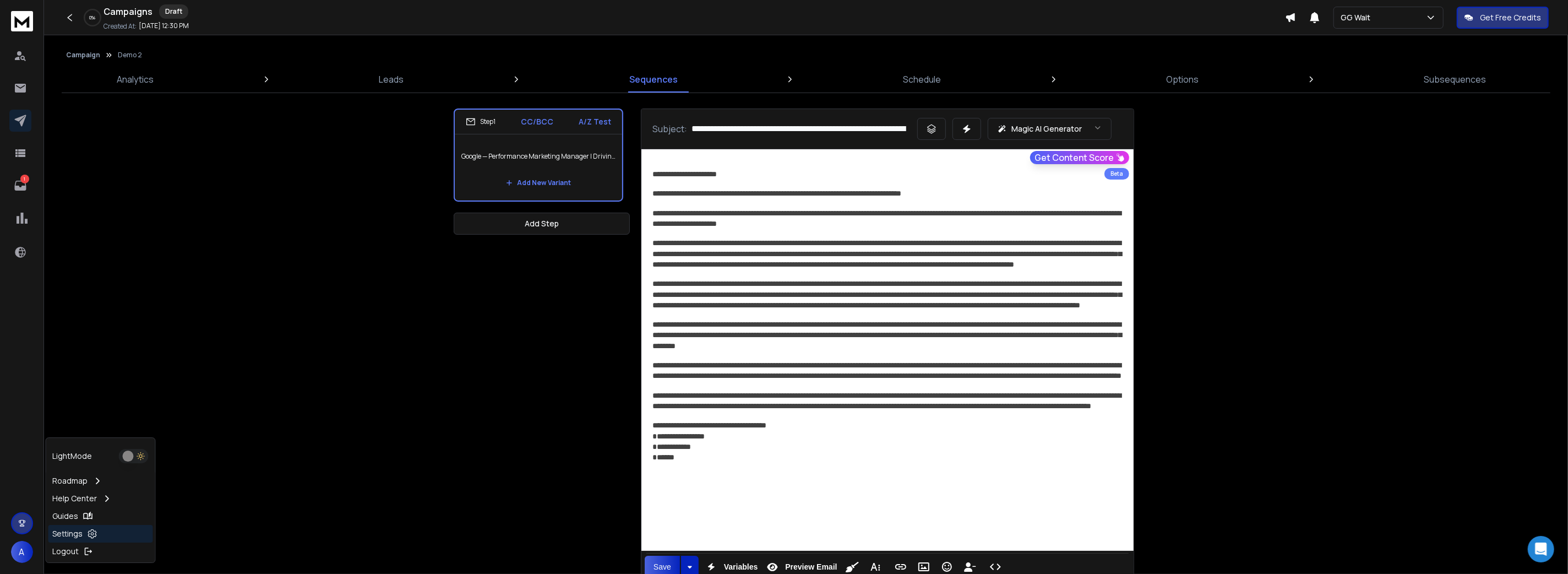
click at [88, 534] on icon at bounding box center [93, 534] width 10 height 10
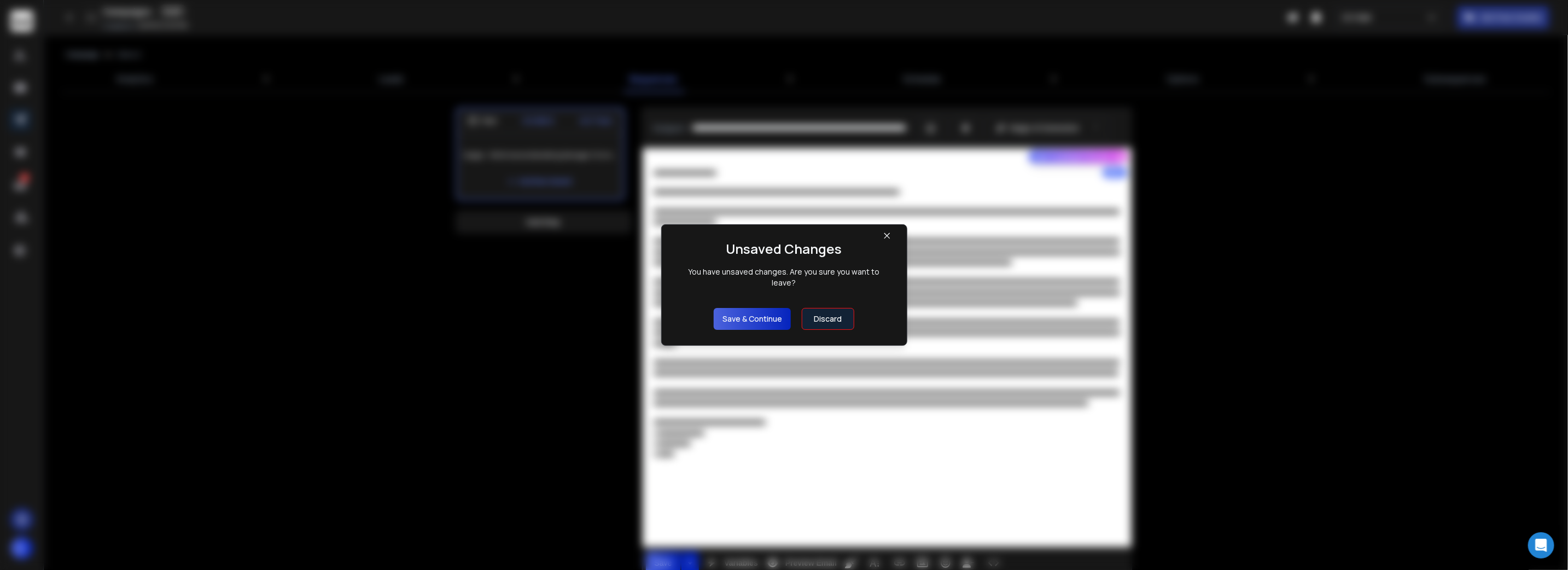
click at [761, 310] on button "Save & Continue" at bounding box center [752, 319] width 77 height 22
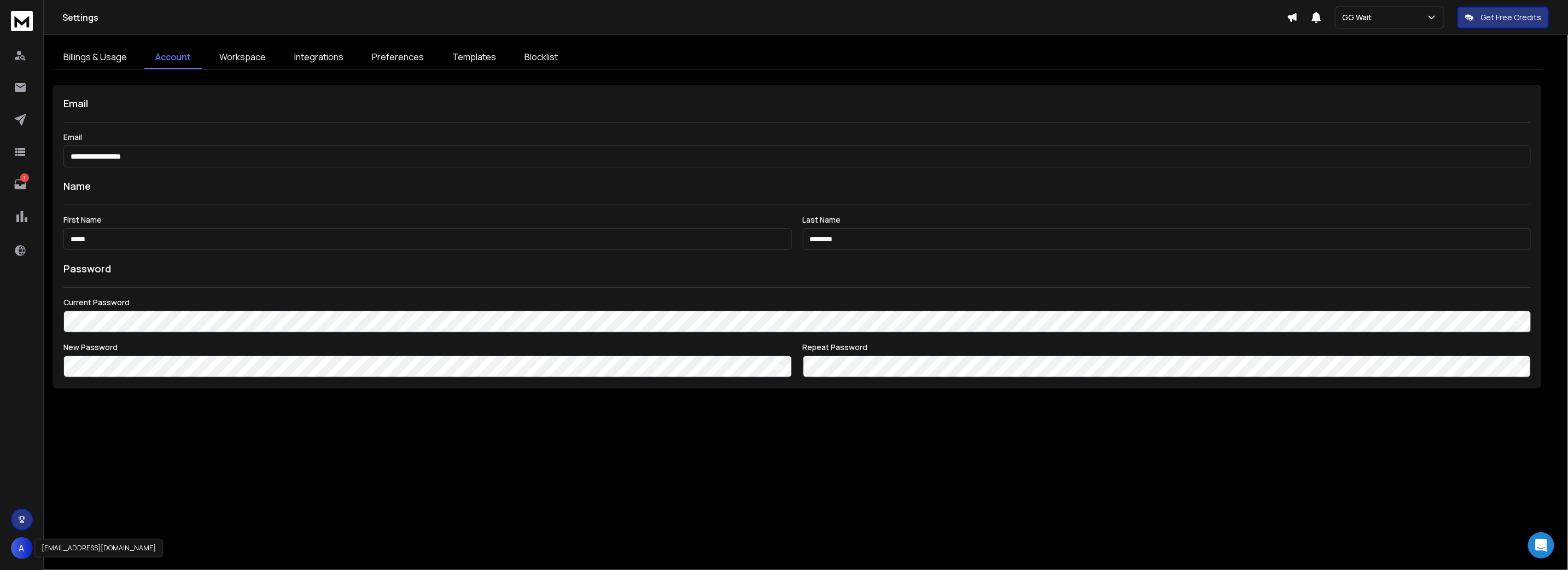
click at [24, 547] on span "A" at bounding box center [22, 548] width 22 height 22
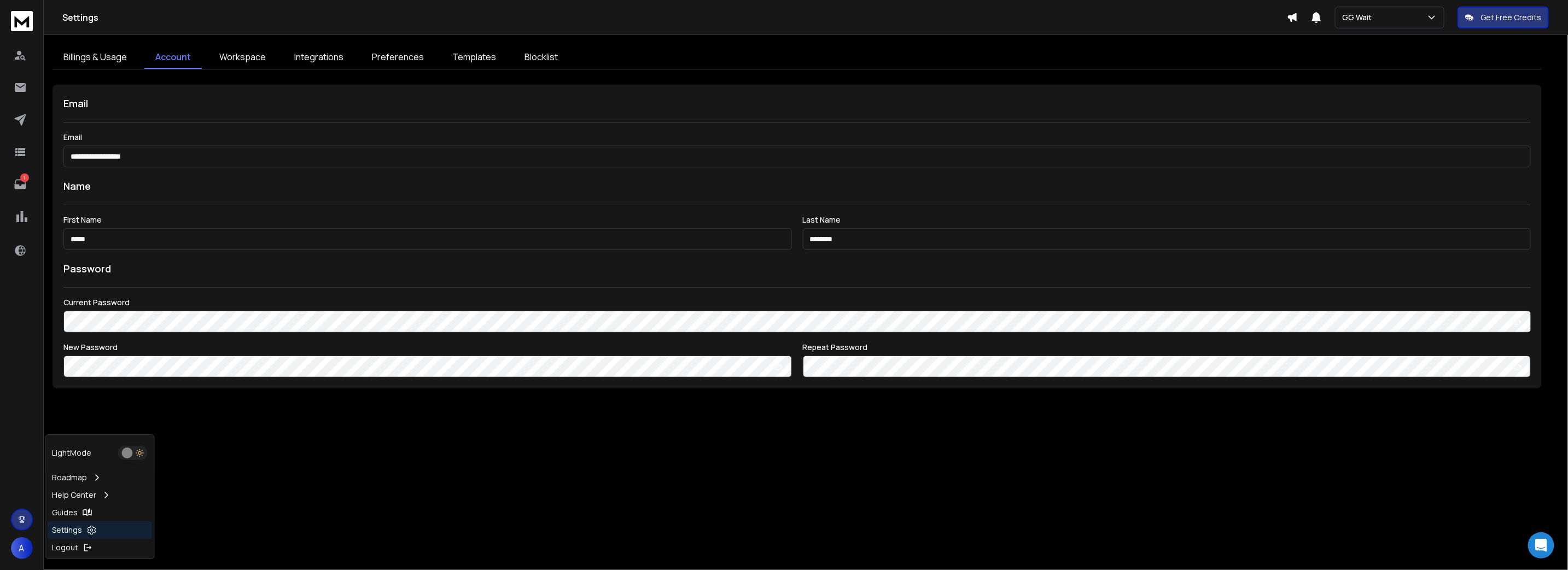
click at [82, 528] on div "Settings" at bounding box center [100, 530] width 104 height 18
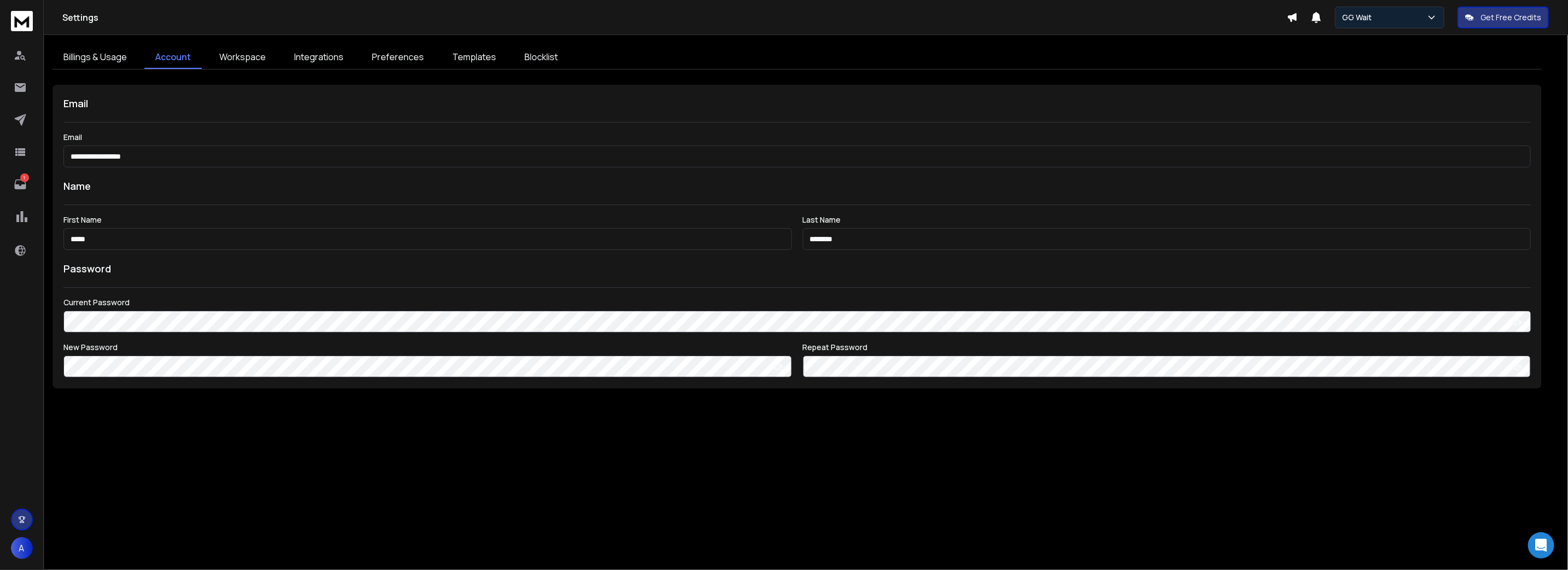
click at [1429, 15] on div "GG Wait" at bounding box center [1390, 18] width 95 height 11
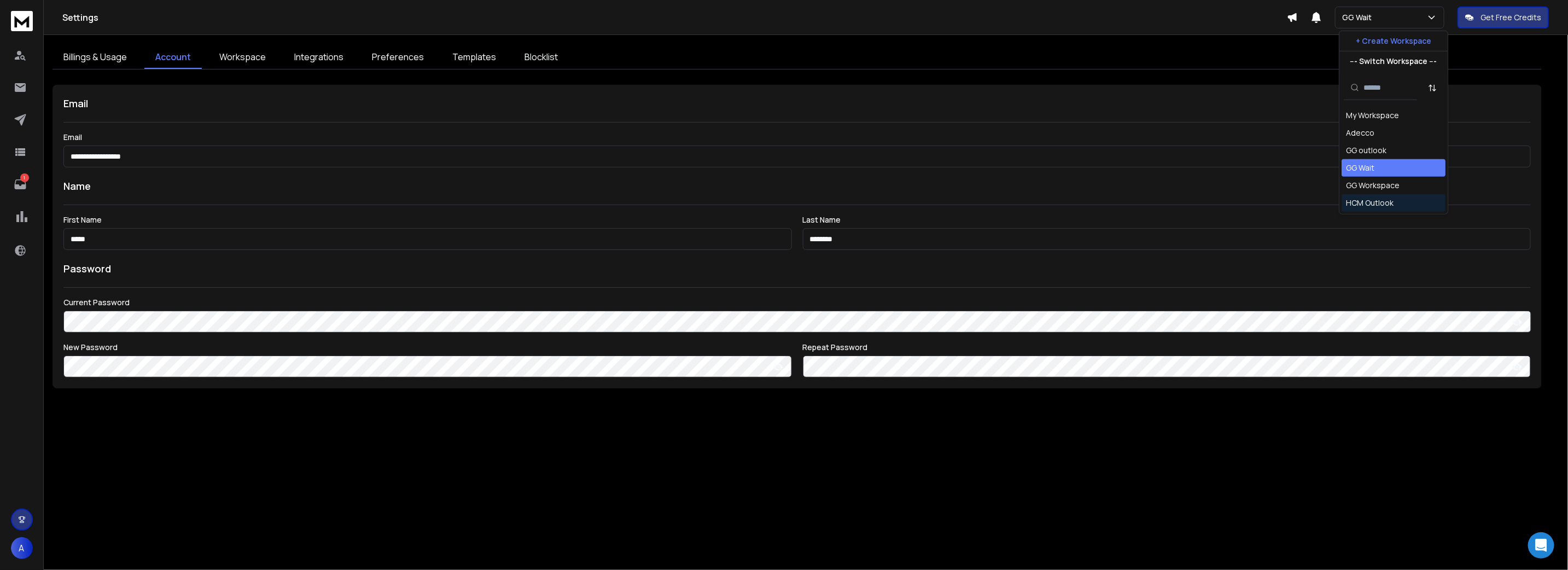
click at [251, 58] on link "Workspace" at bounding box center [242, 57] width 68 height 23
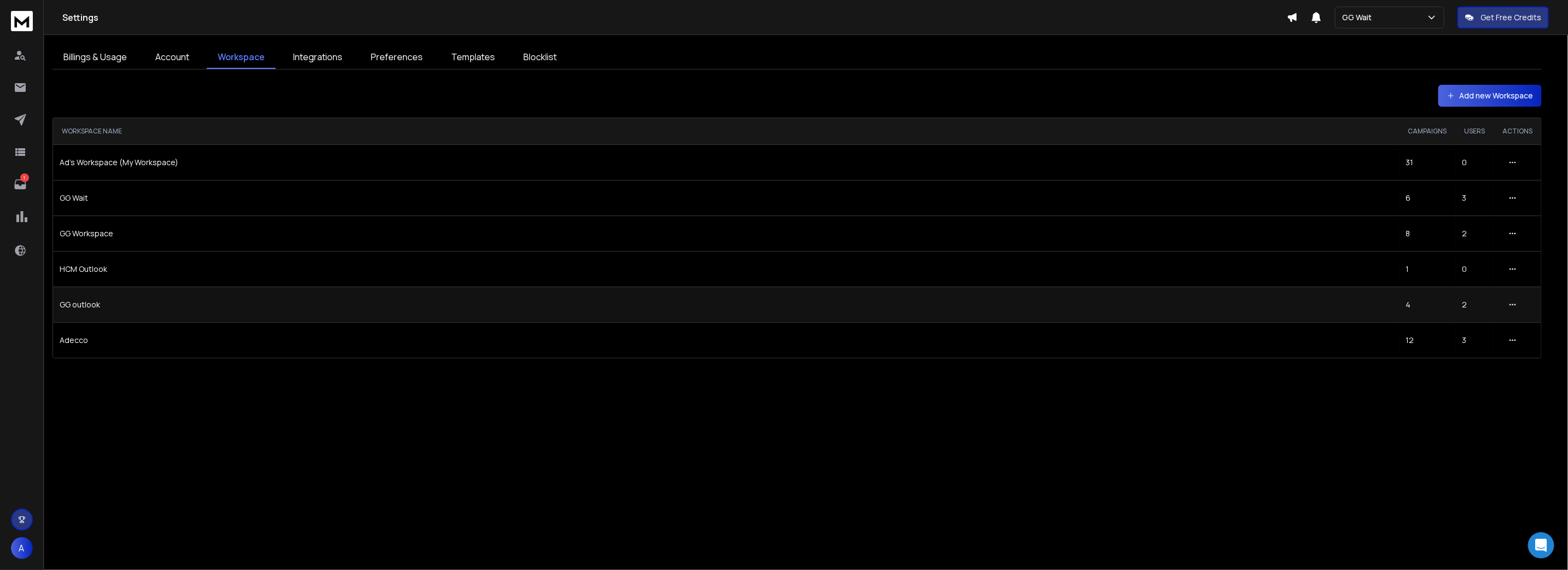
click at [1387, 303] on td "GG outlook" at bounding box center [726, 304] width 1346 height 35
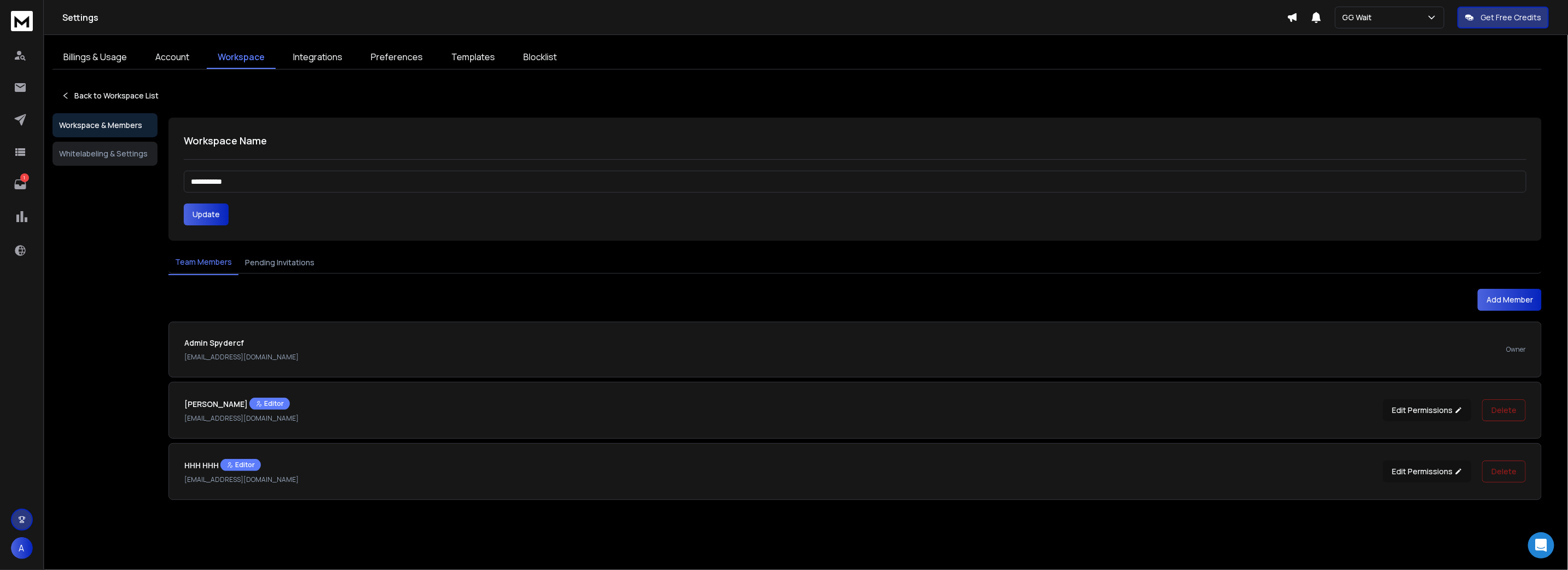
click at [251, 55] on link "Workspace" at bounding box center [241, 57] width 69 height 23
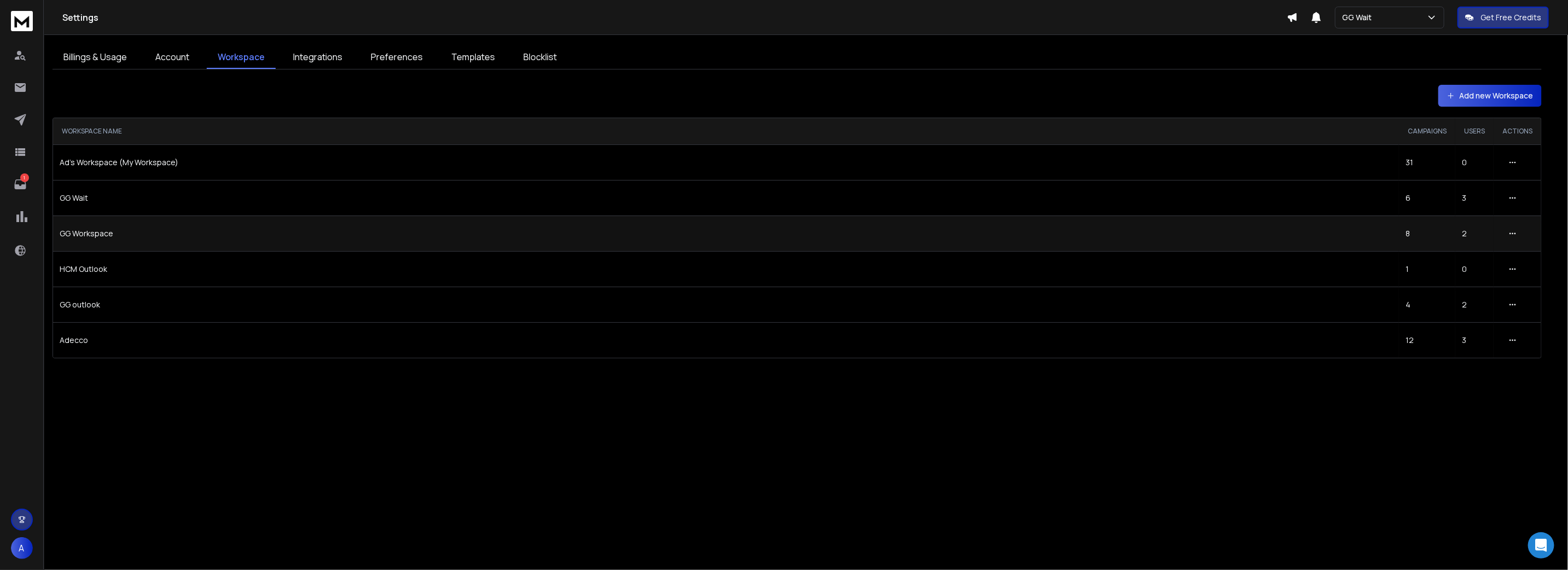
click at [163, 237] on td "GG Workspace" at bounding box center [726, 233] width 1346 height 35
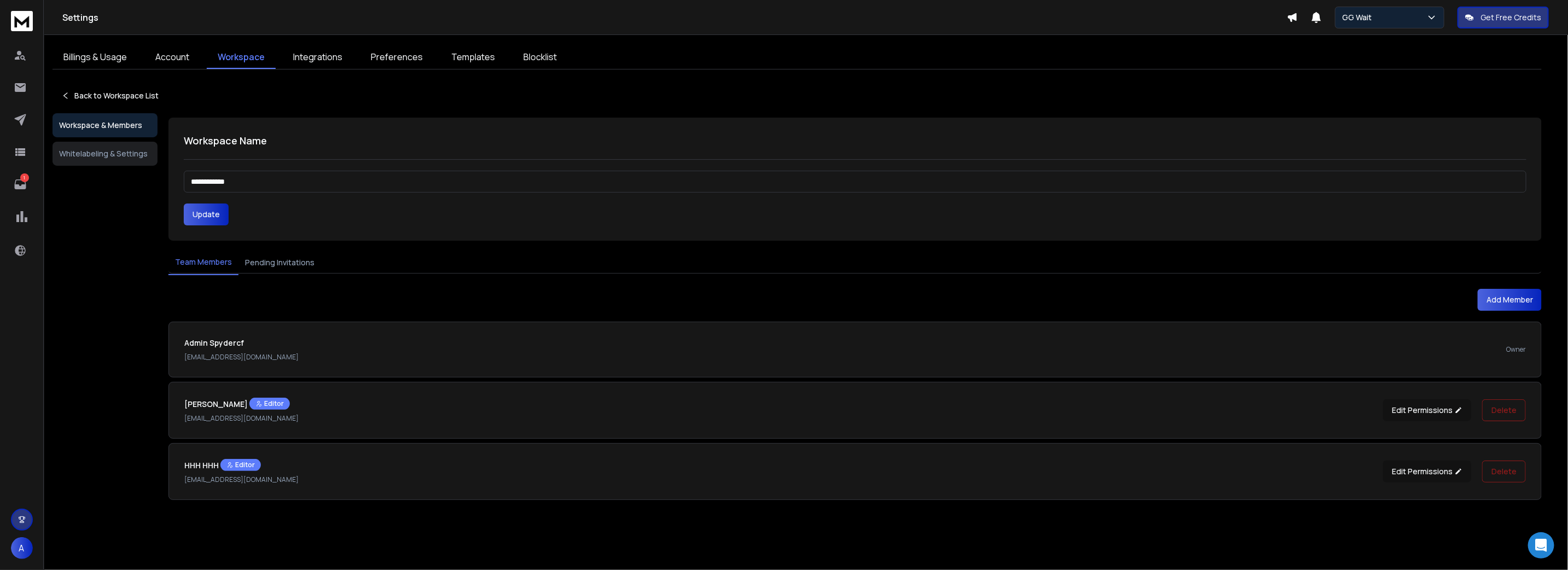
click at [1410, 15] on div "GG Wait" at bounding box center [1390, 18] width 95 height 11
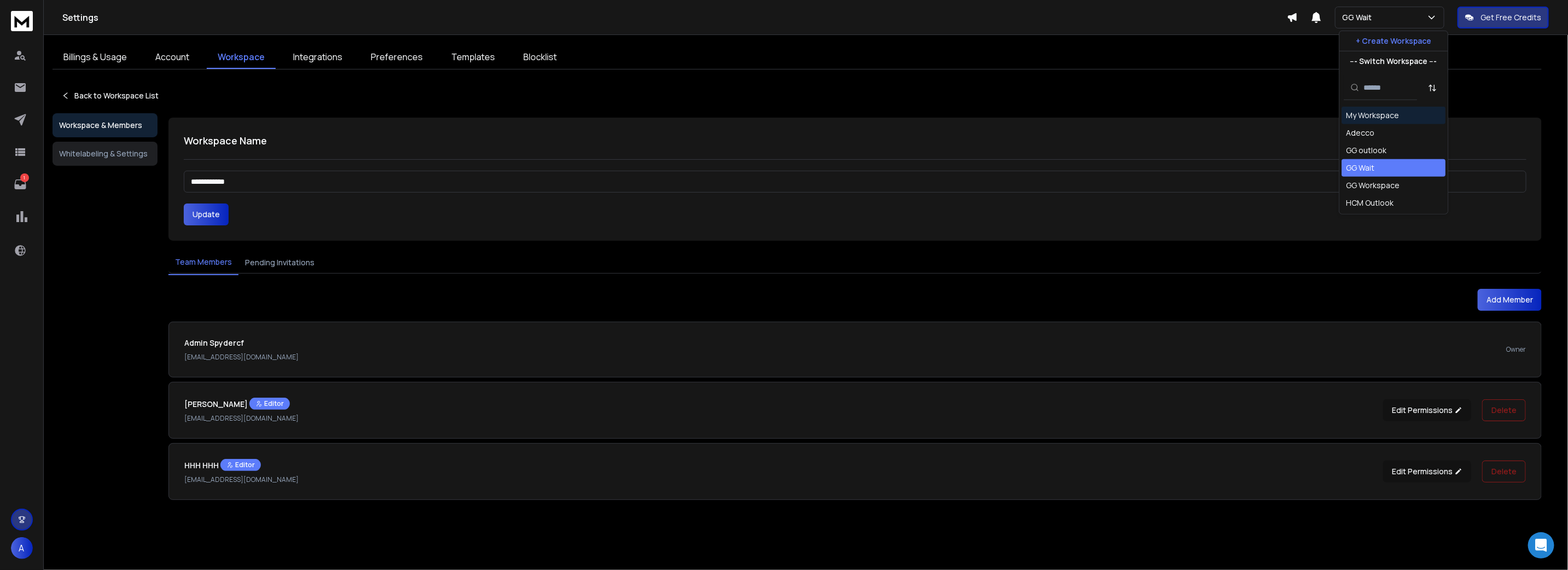
click at [1366, 114] on div "My Workspace" at bounding box center [1372, 116] width 53 height 11
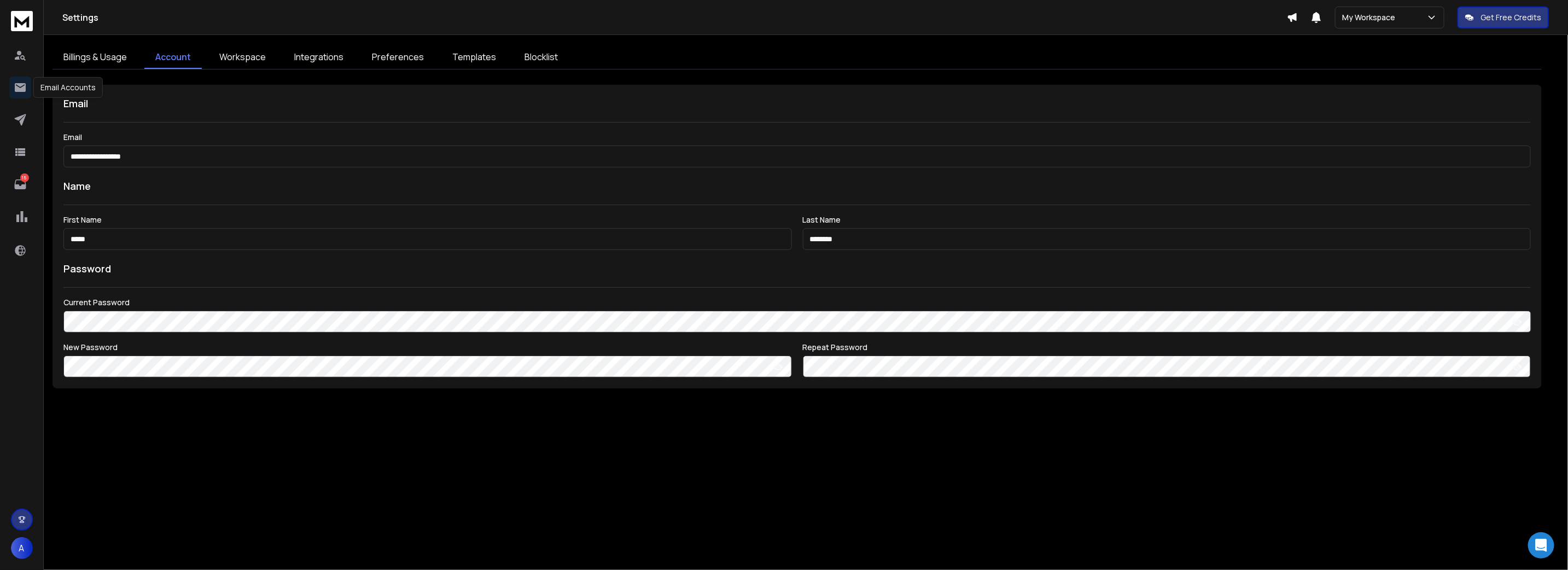
click at [19, 86] on icon at bounding box center [20, 88] width 13 height 13
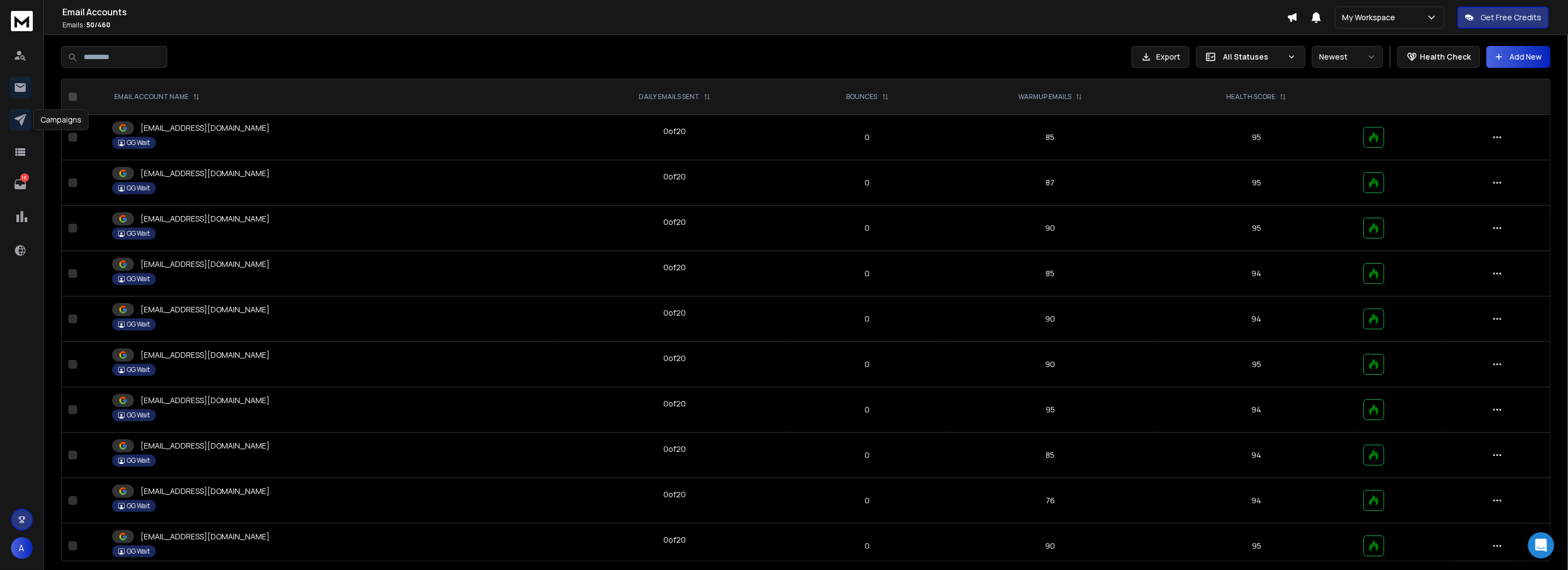
click at [23, 118] on icon at bounding box center [19, 119] width 12 height 12
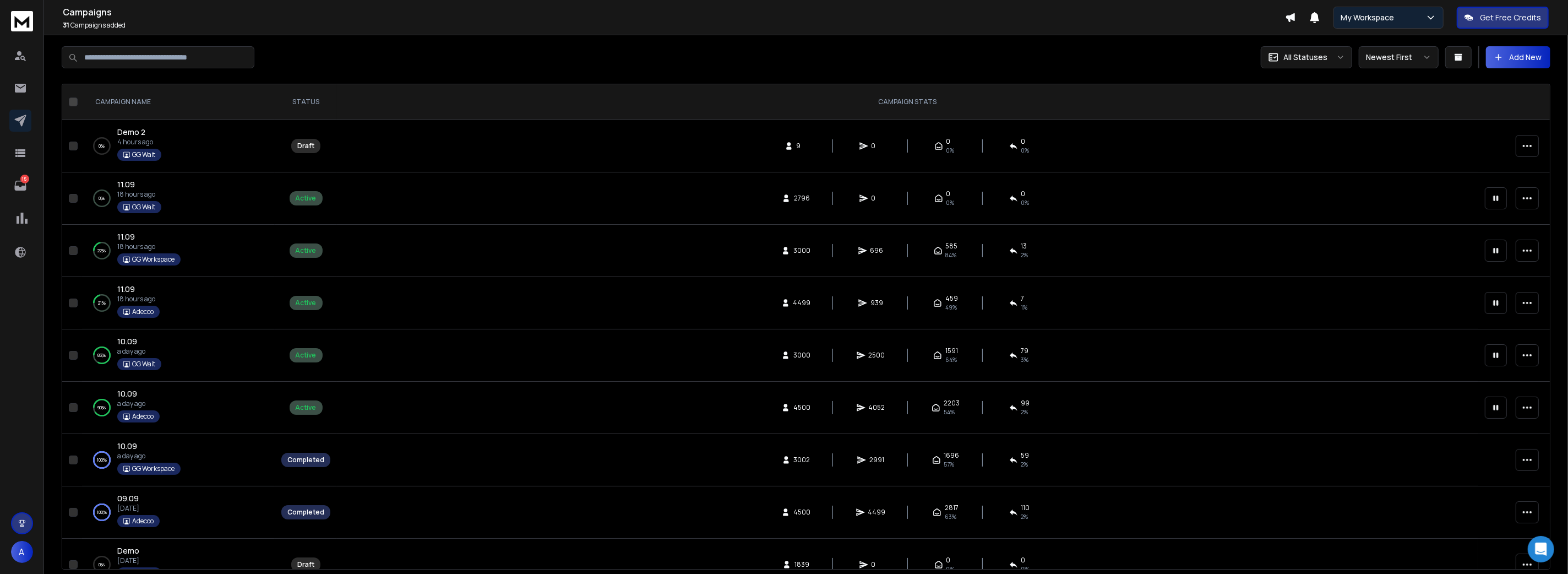
click at [1426, 20] on div "My Workspace" at bounding box center [1388, 18] width 96 height 11
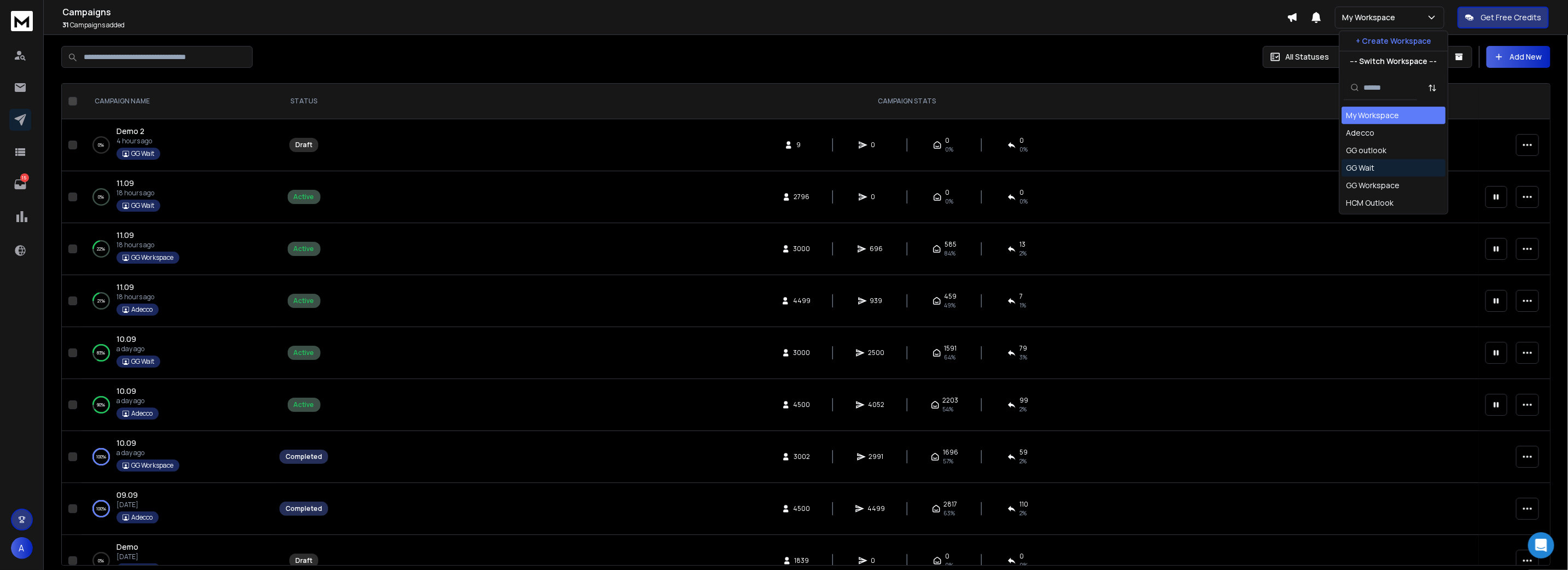
click at [1377, 170] on div "GG Wait" at bounding box center [1393, 167] width 104 height 18
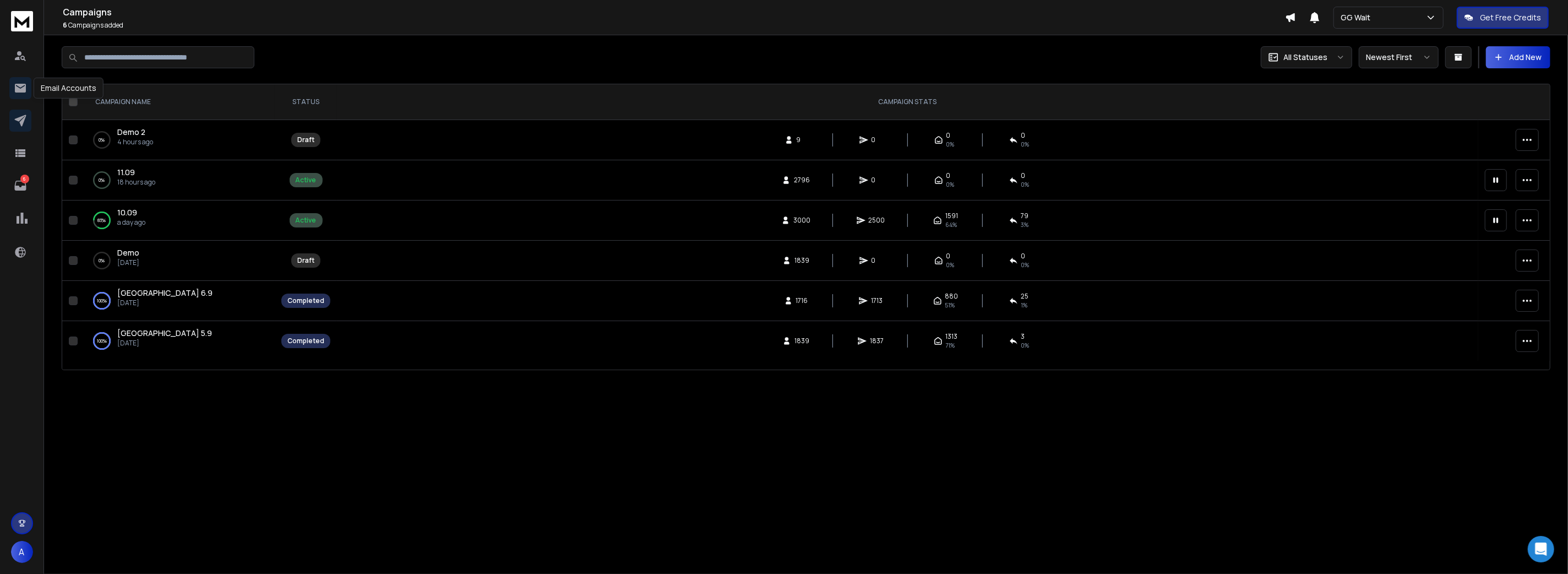
click at [25, 89] on icon at bounding box center [20, 88] width 11 height 9
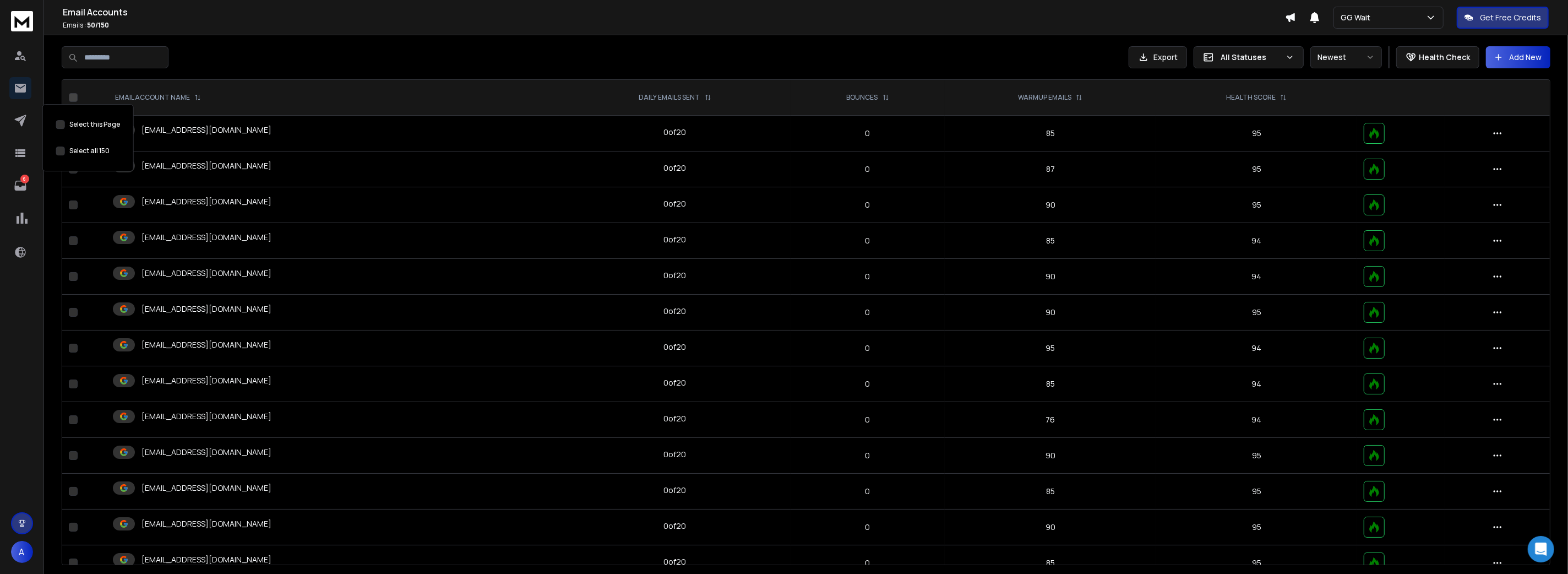
click at [60, 150] on button "Select this Page" at bounding box center [61, 151] width 9 height 9
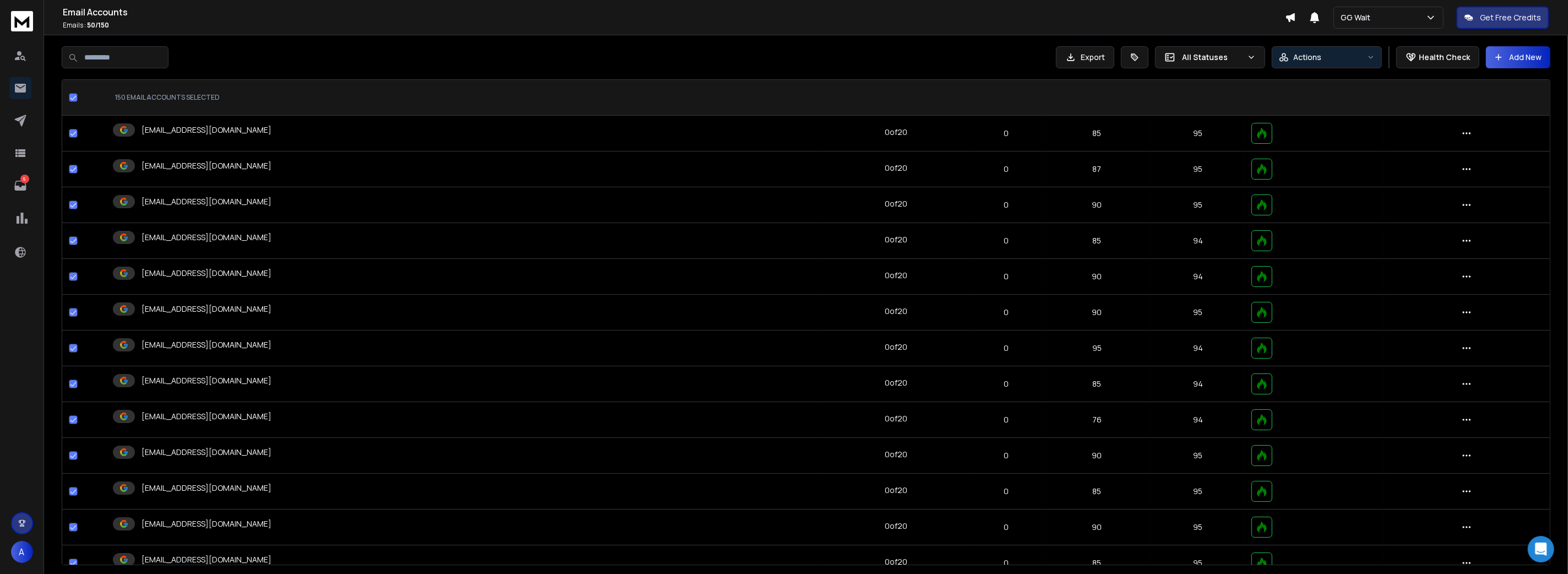
click at [1316, 63] on button "Actions" at bounding box center [1327, 57] width 110 height 22
click at [1316, 77] on div "Bulk Edit" at bounding box center [1316, 82] width 47 height 11
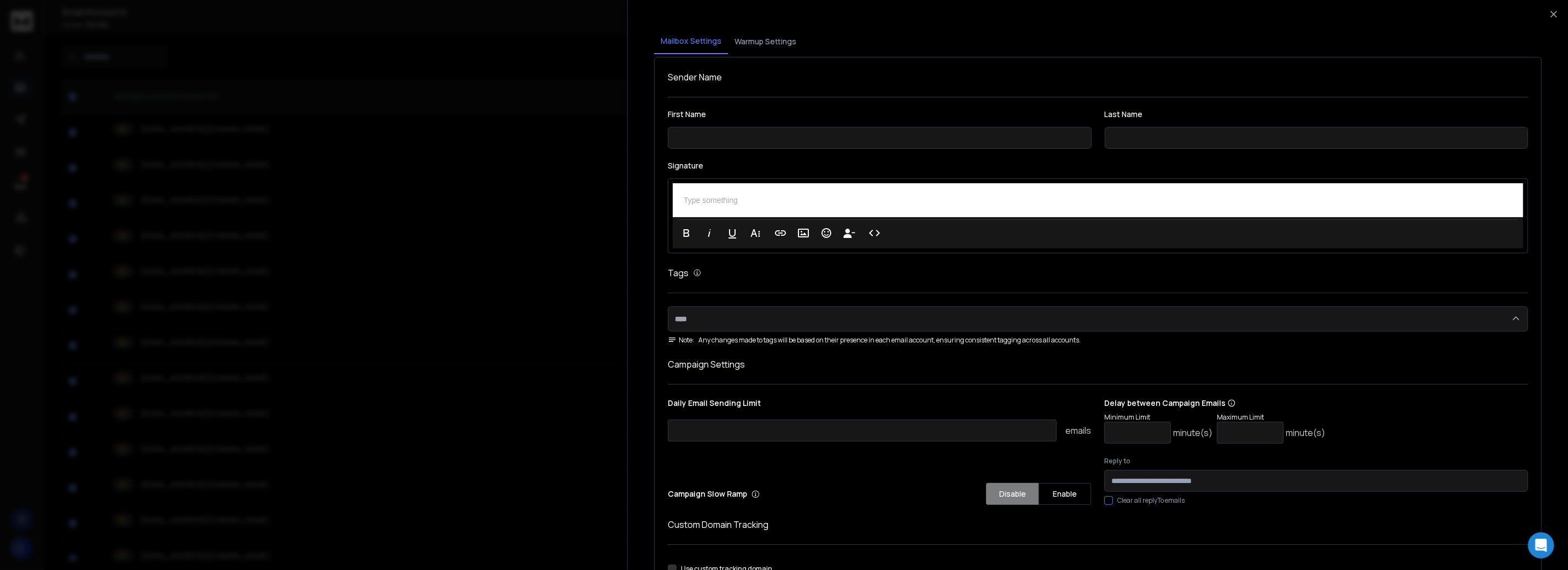
click at [757, 427] on input "number" at bounding box center [863, 431] width 390 height 22
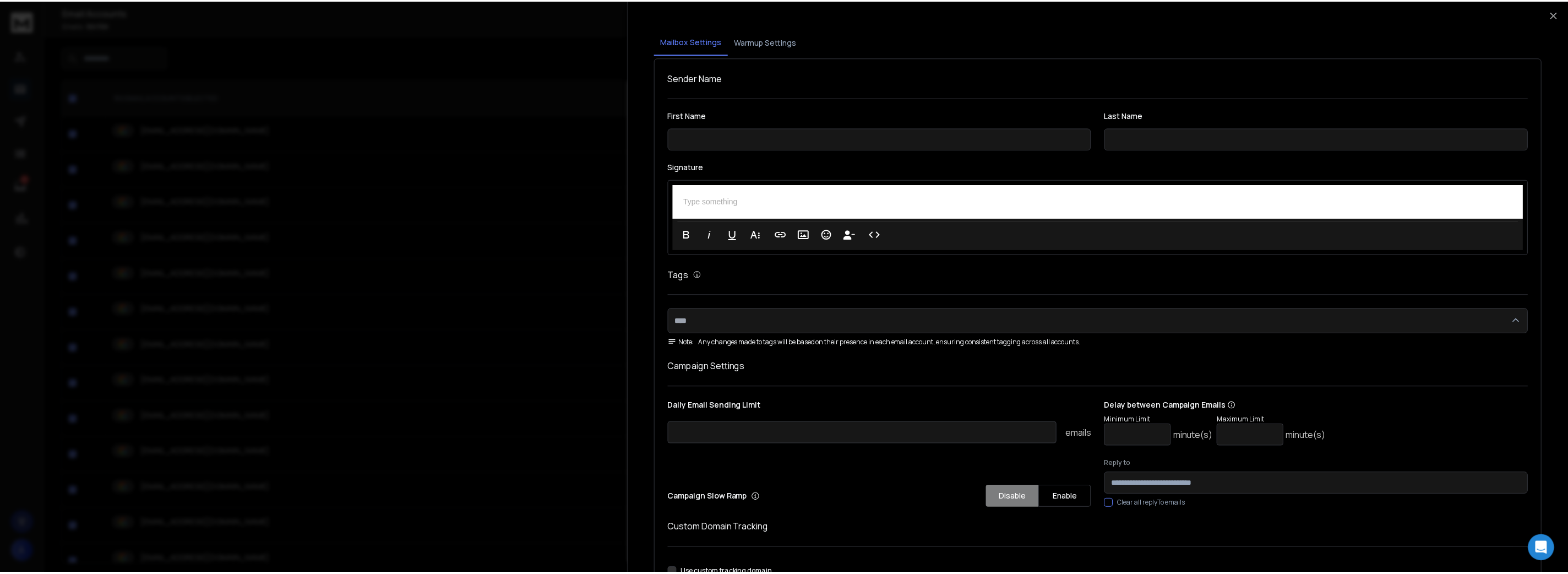
scroll to position [90, 0]
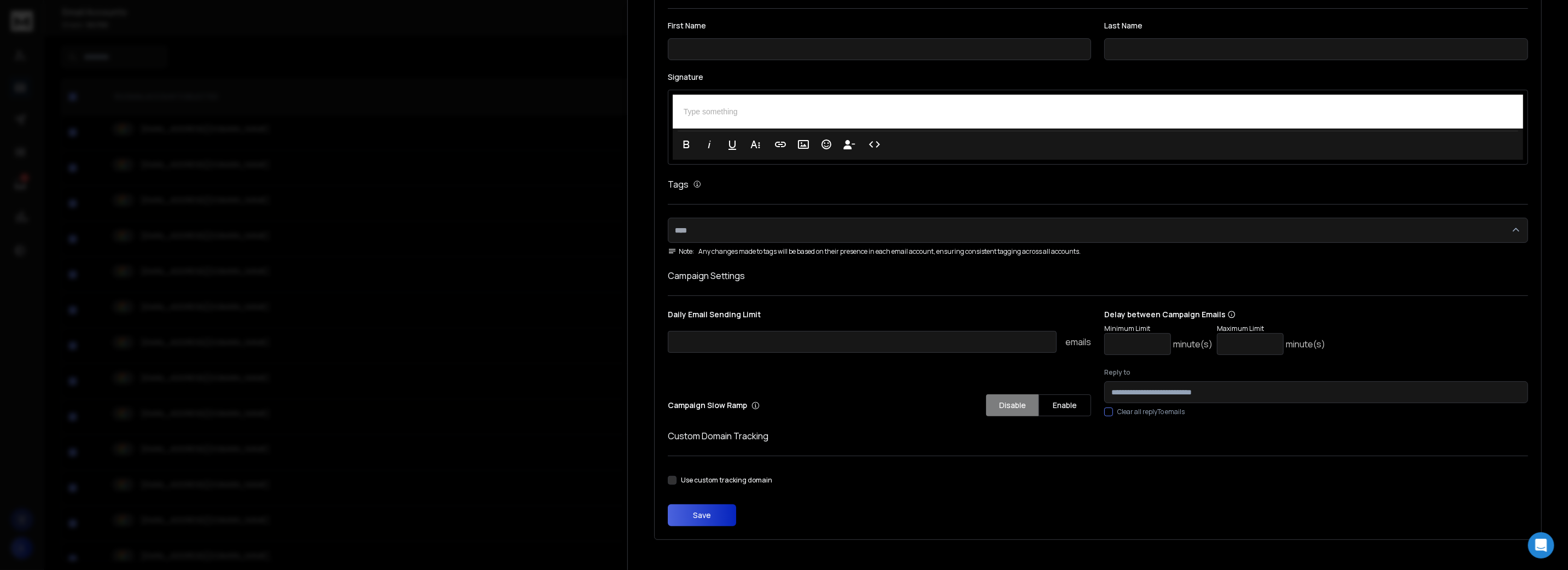
type input "**"
click at [689, 513] on button "Save" at bounding box center [702, 515] width 68 height 22
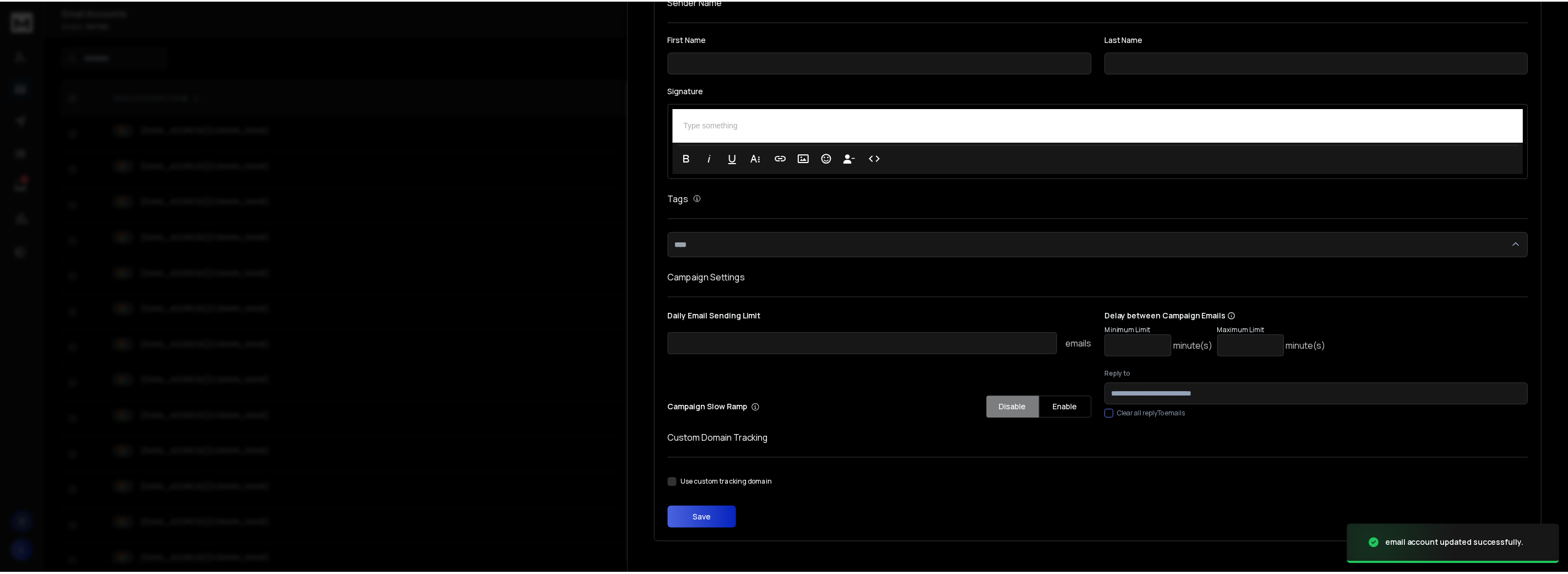
scroll to position [0, 0]
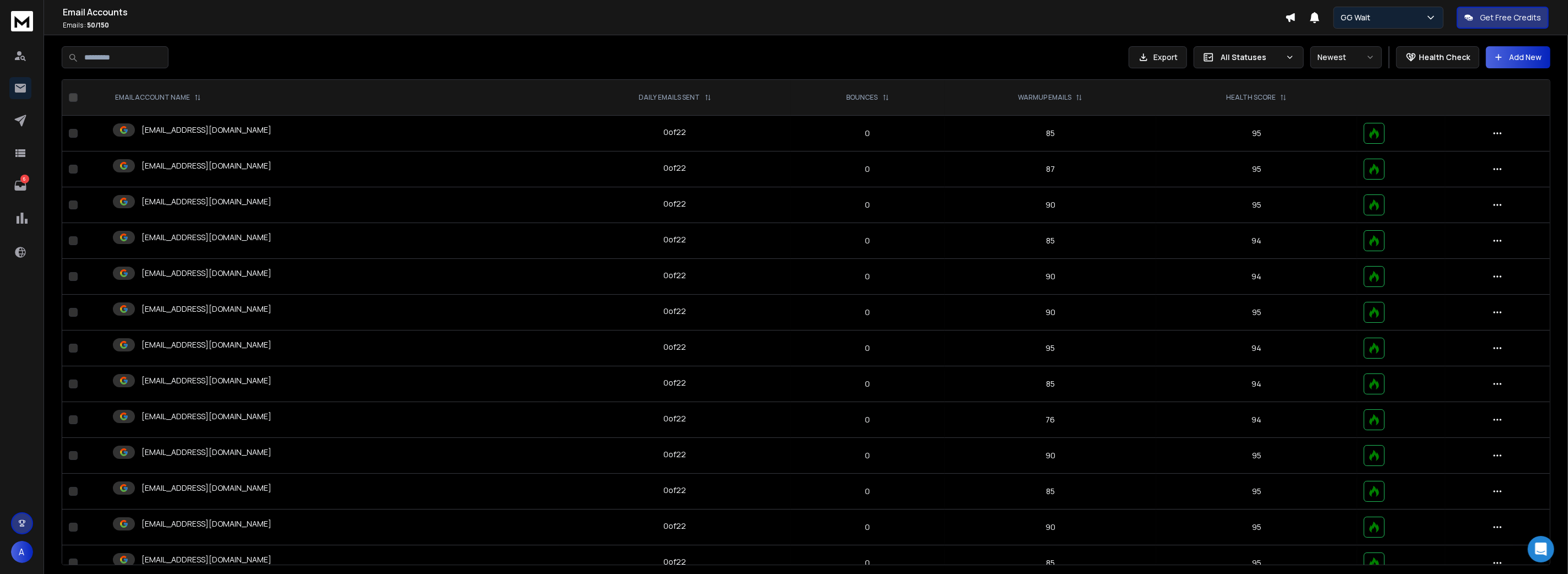
click at [1434, 15] on icon "button" at bounding box center [1431, 18] width 11 height 11
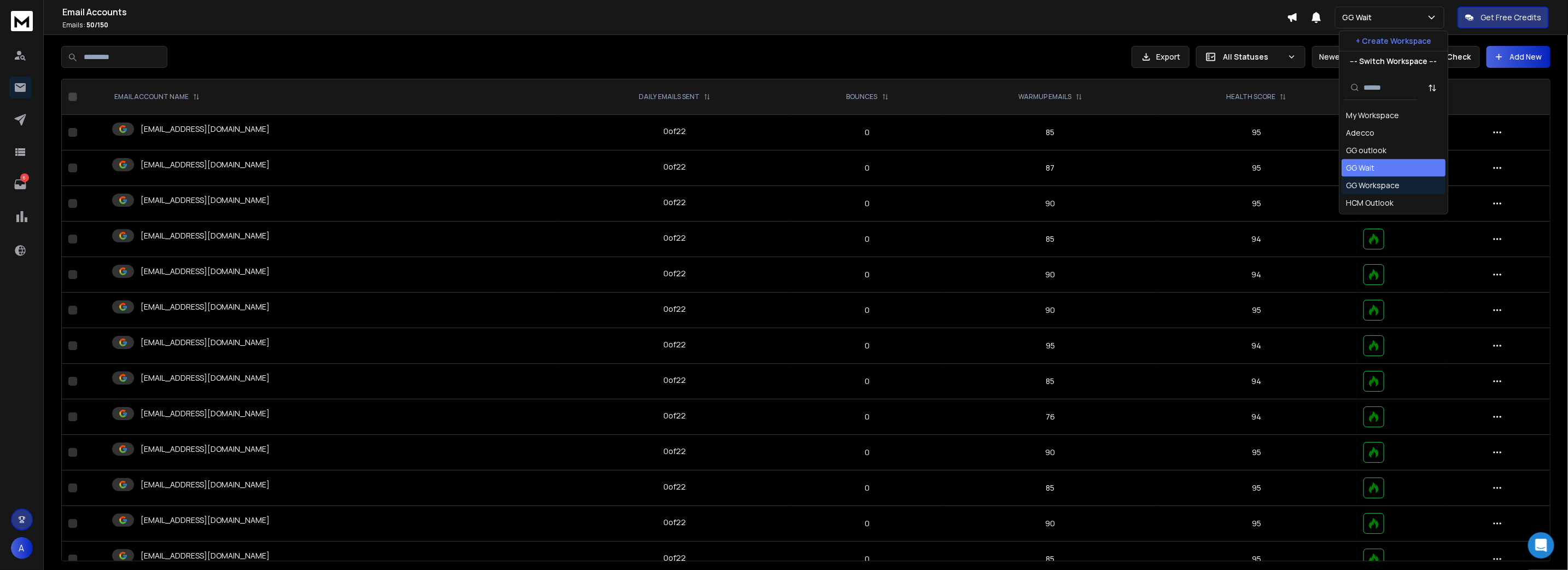
click at [1385, 183] on div "GG Workspace" at bounding box center [1373, 186] width 54 height 11
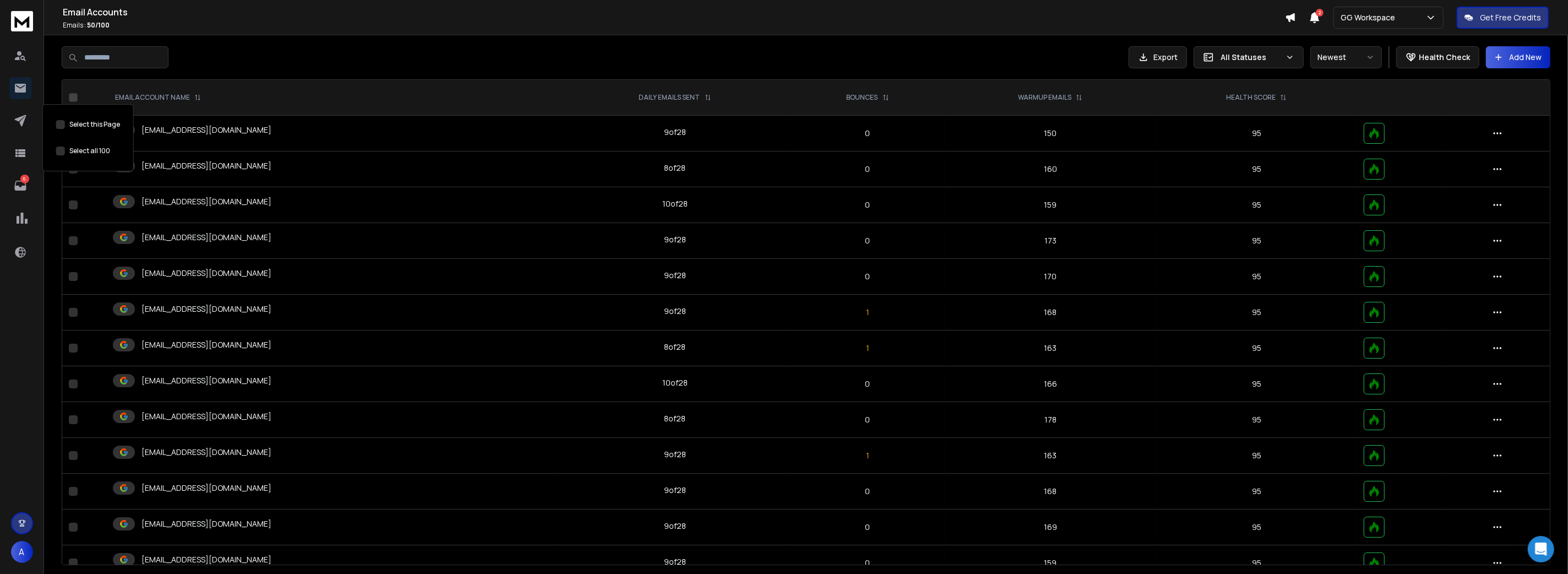
click at [61, 151] on button "Select this Page" at bounding box center [61, 151] width 9 height 9
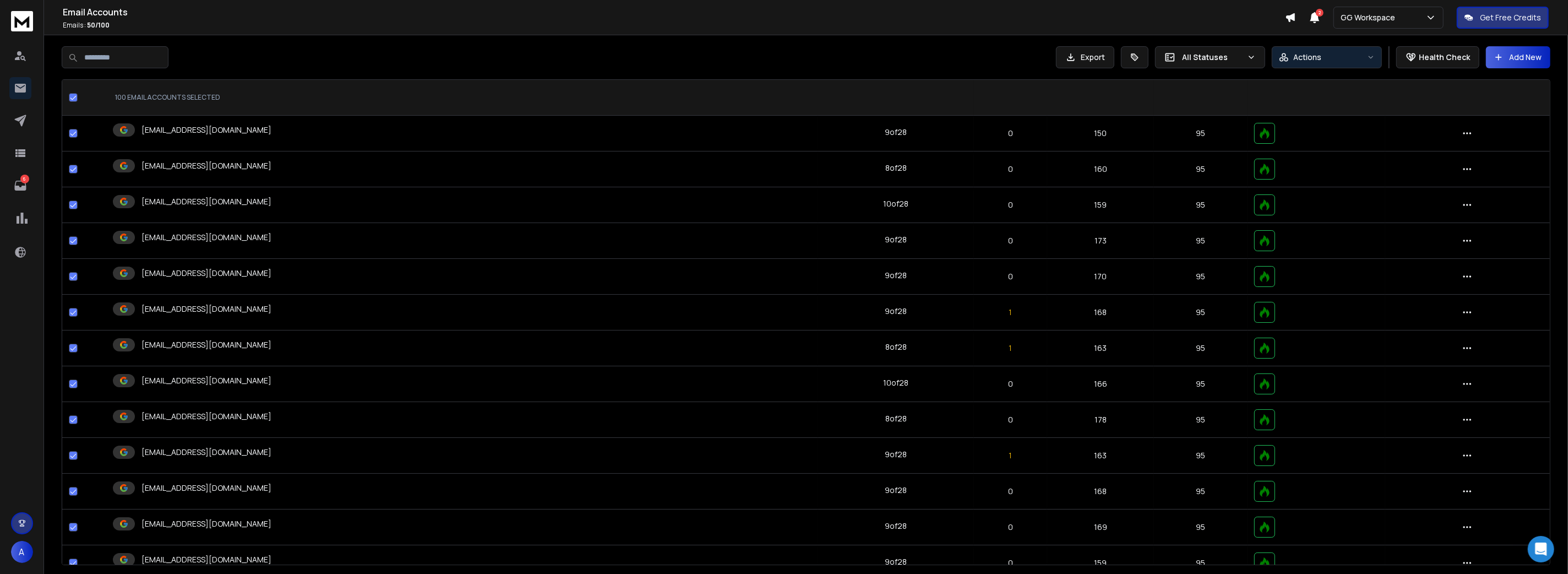
click at [1352, 59] on div "Actions" at bounding box center [1320, 57] width 84 height 11
click at [1315, 83] on div "Bulk Edit" at bounding box center [1316, 82] width 47 height 11
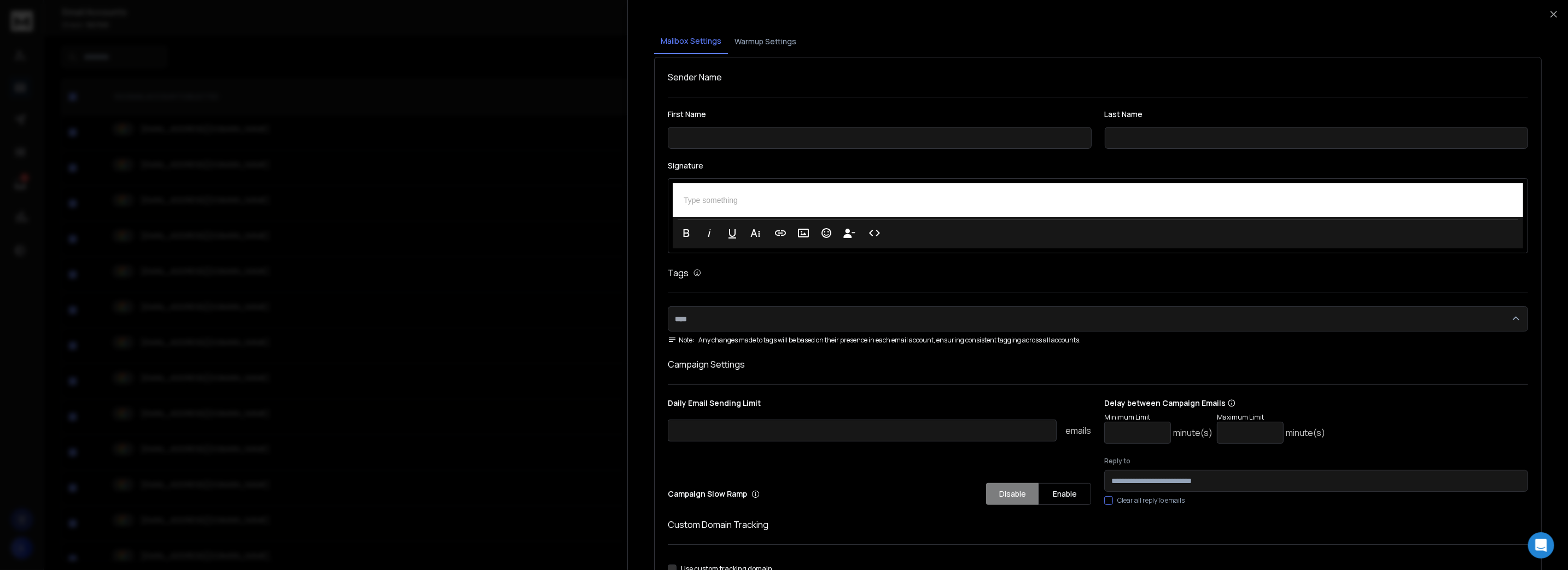
click at [712, 427] on input "number" at bounding box center [863, 431] width 390 height 22
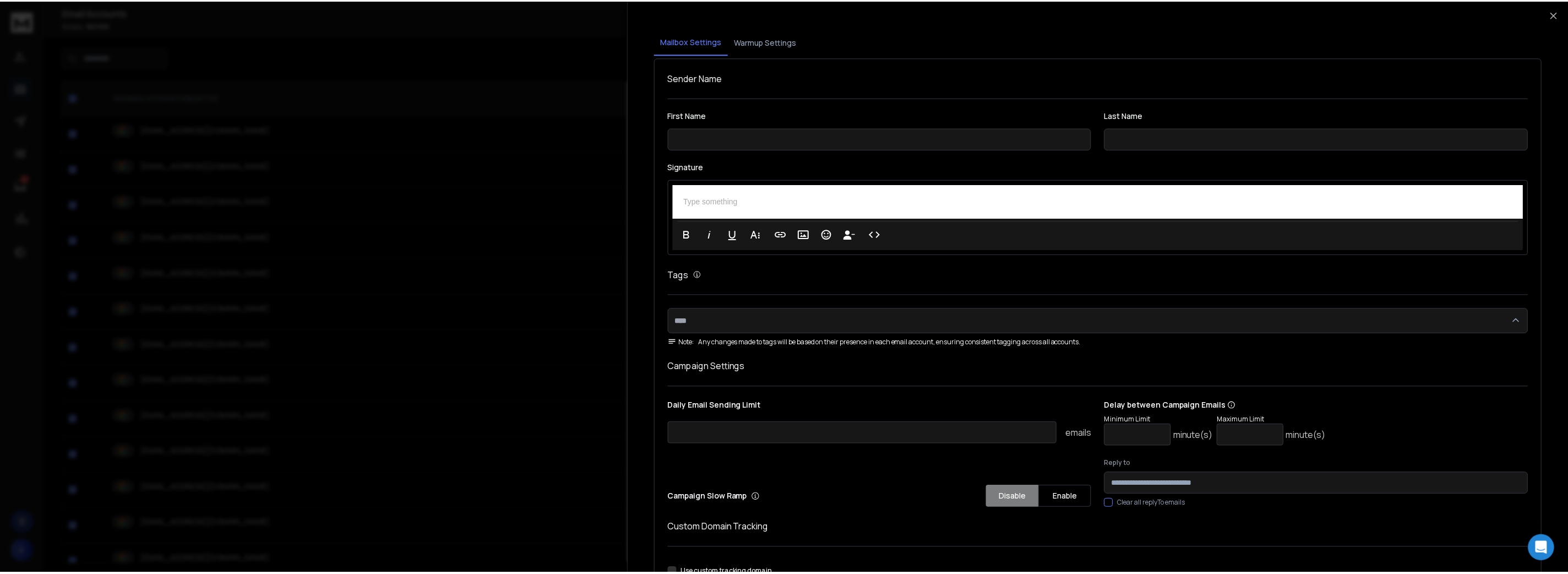
scroll to position [90, 0]
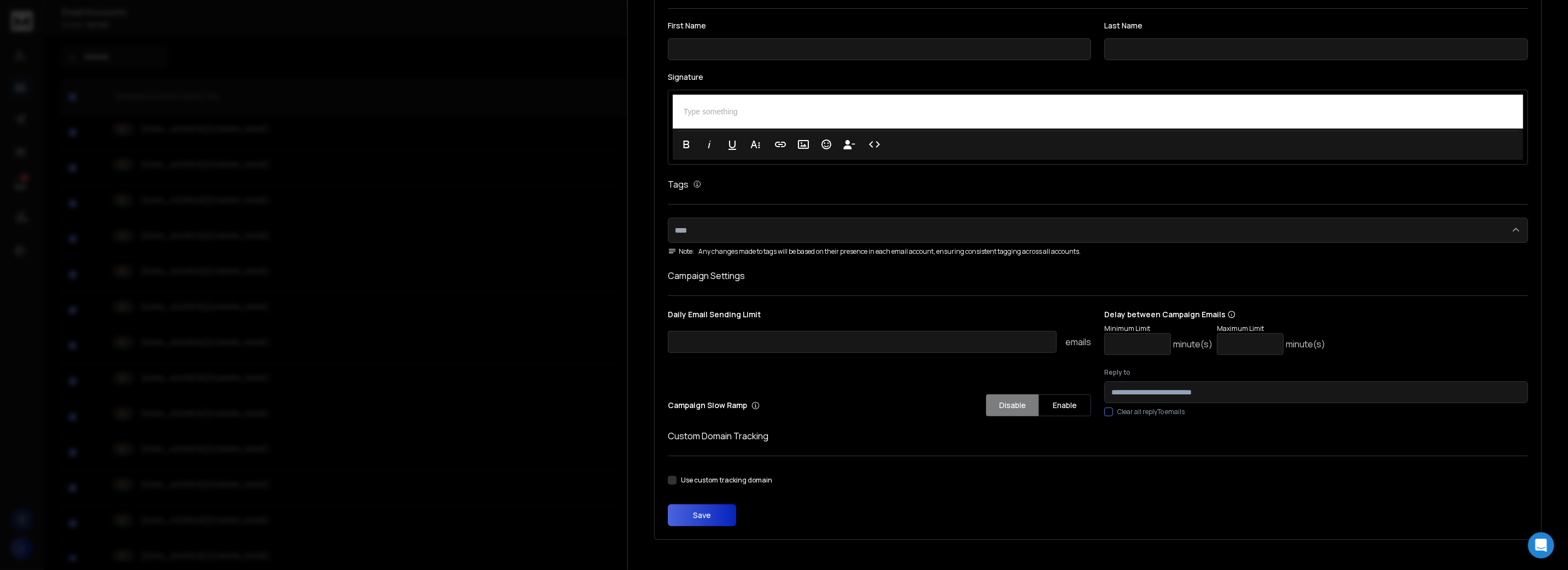
type input "**"
click at [714, 519] on button "Save" at bounding box center [702, 515] width 68 height 22
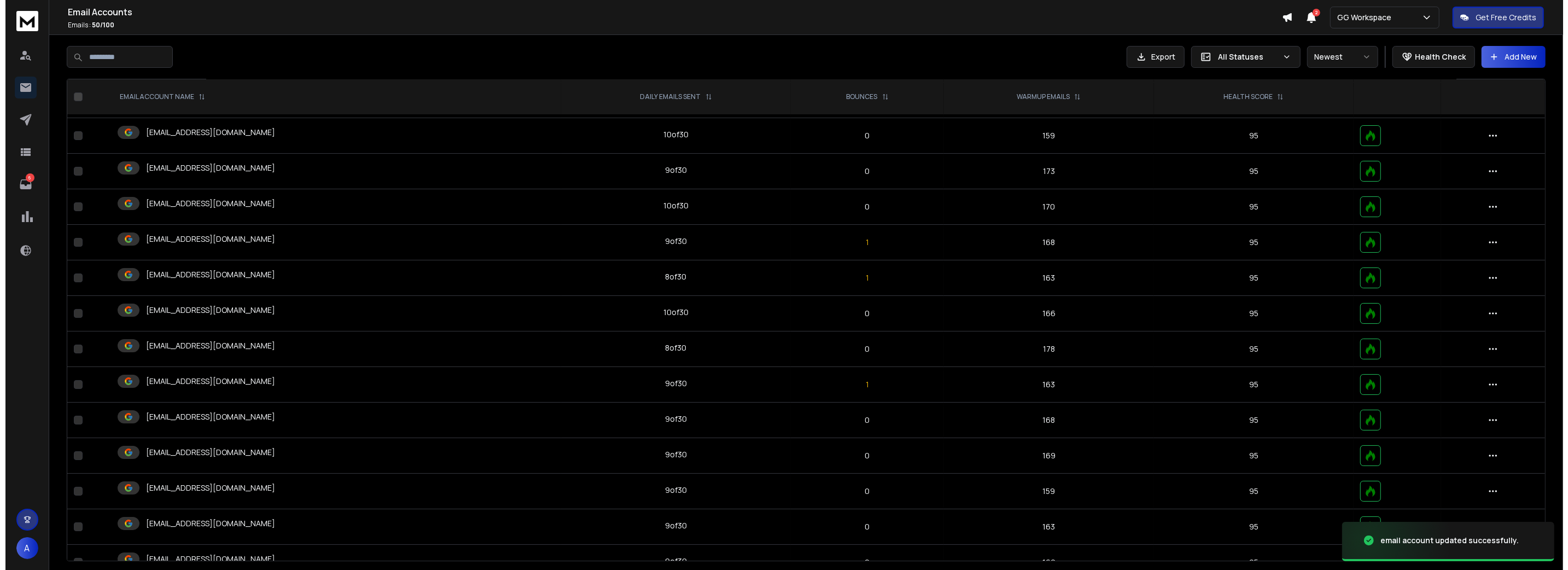
scroll to position [0, 0]
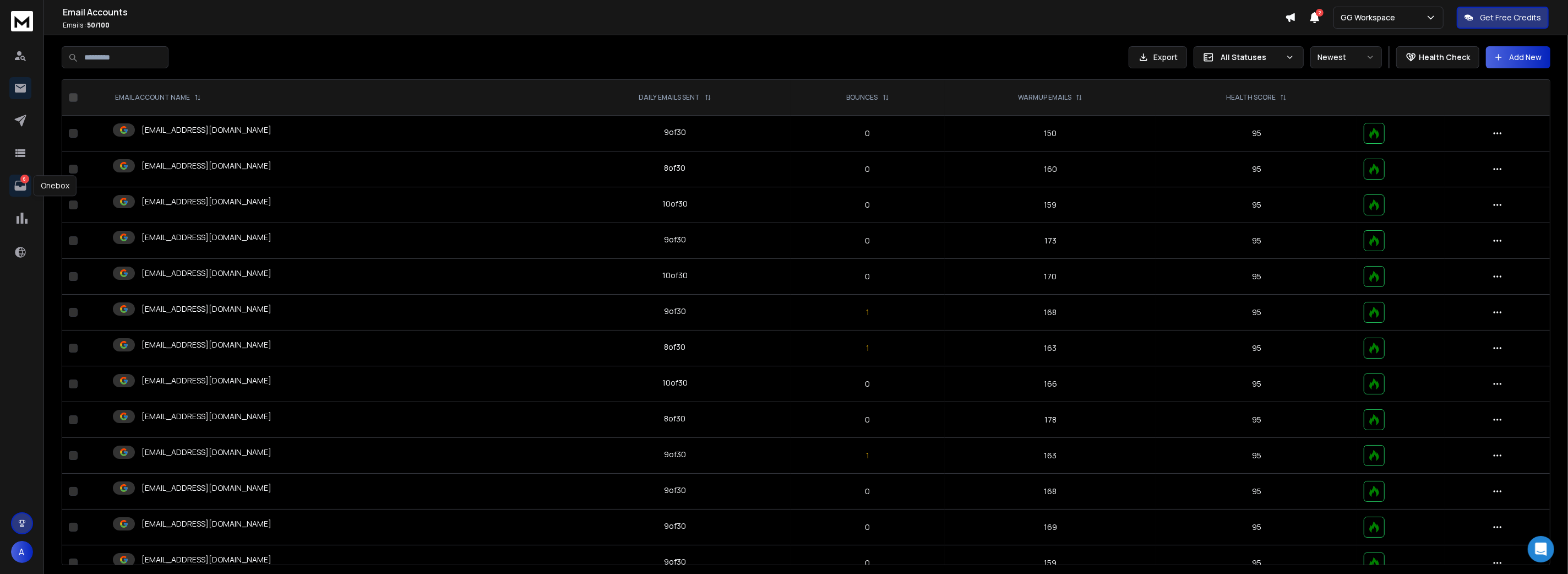
click at [18, 186] on icon at bounding box center [20, 186] width 12 height 10
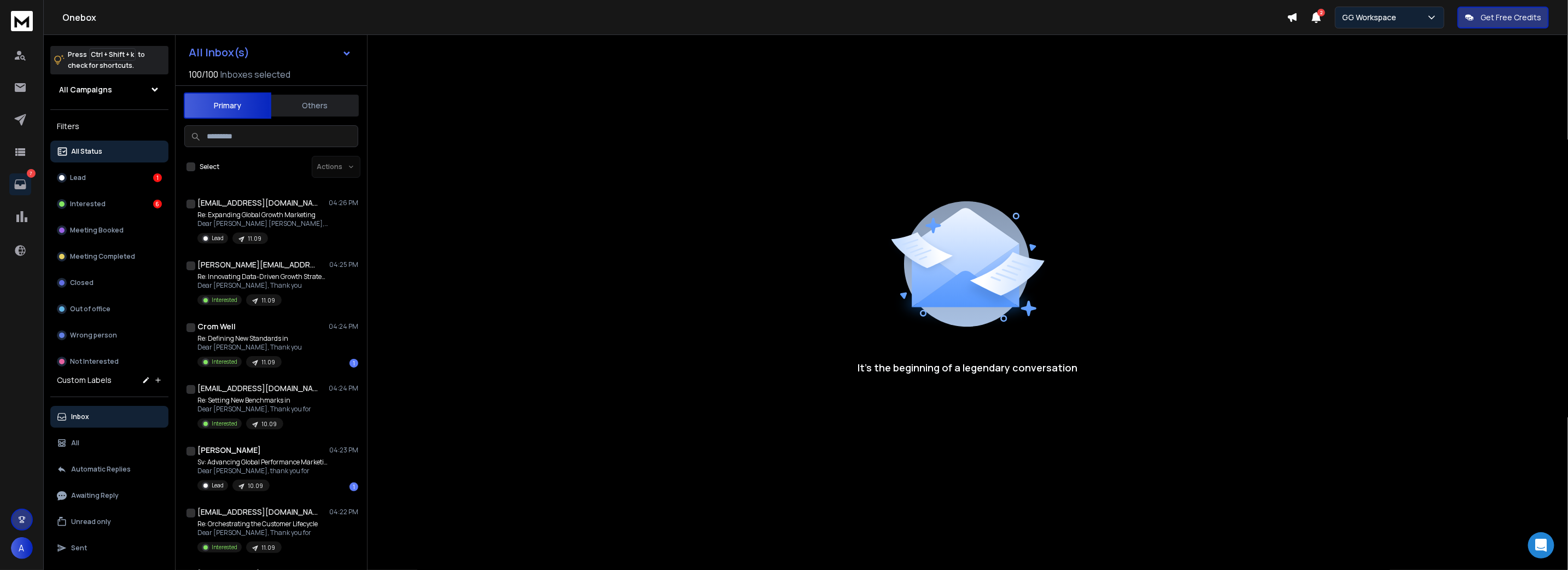
click at [1404, 13] on div "GG Workspace" at bounding box center [1390, 18] width 95 height 11
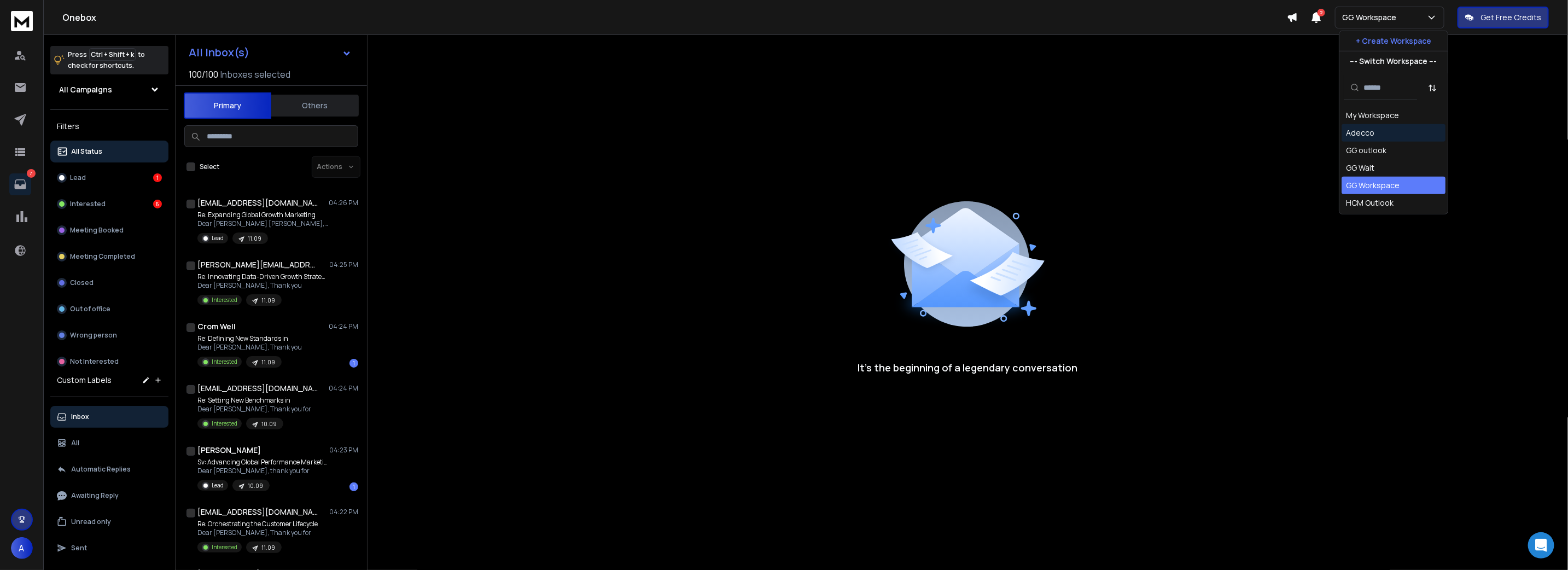
click at [1368, 133] on div "Adecco" at bounding box center [1360, 133] width 29 height 11
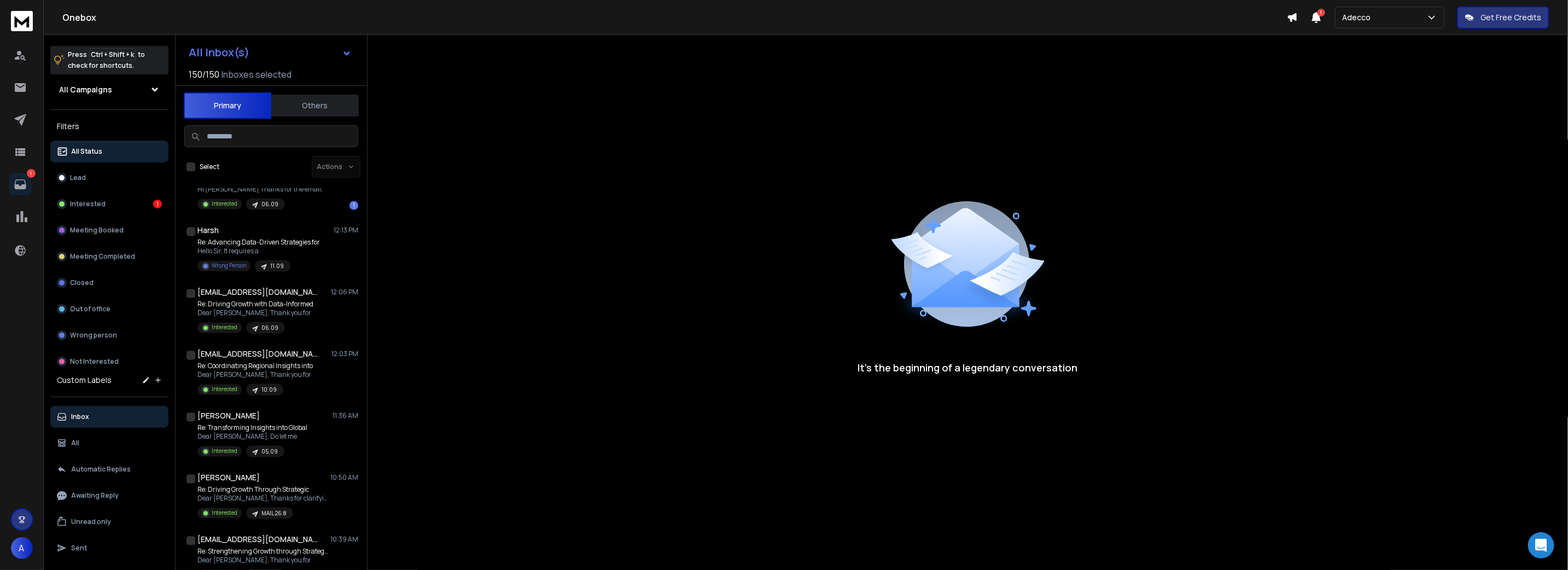
scroll to position [1573, 0]
